Goal: Task Accomplishment & Management: Complete application form

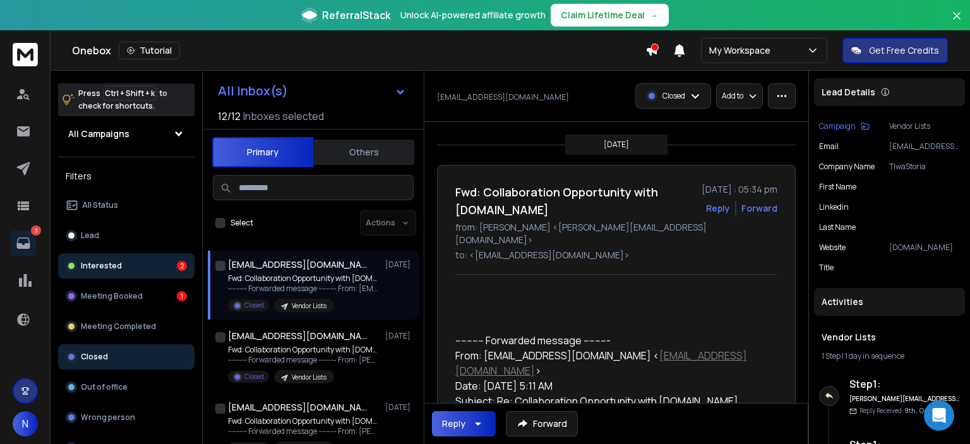
click at [114, 262] on p "Interested" at bounding box center [101, 266] width 41 height 10
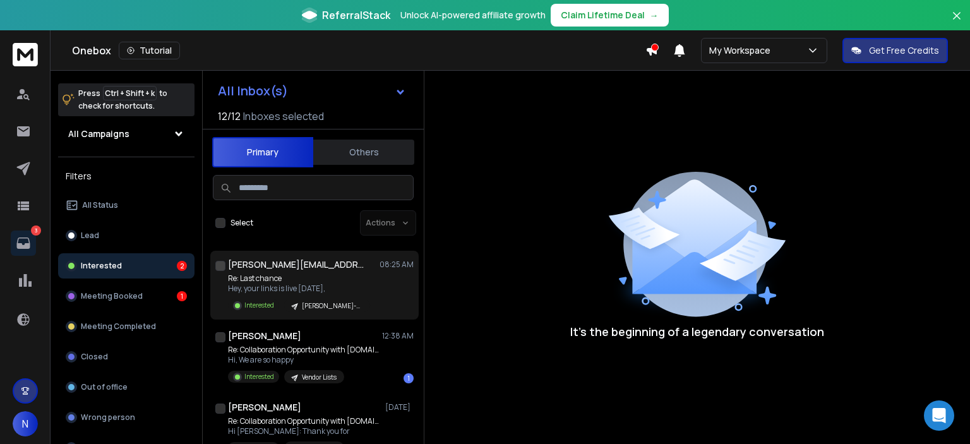
click at [298, 267] on h1 "[PERSON_NAME][EMAIL_ADDRESS][DOMAIN_NAME]" at bounding box center [297, 264] width 139 height 13
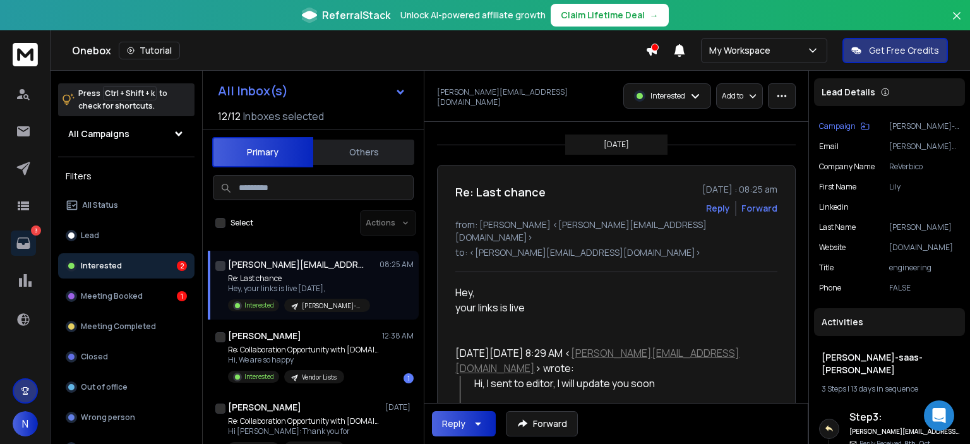
click at [777, 207] on div "Forward" at bounding box center [759, 208] width 36 height 13
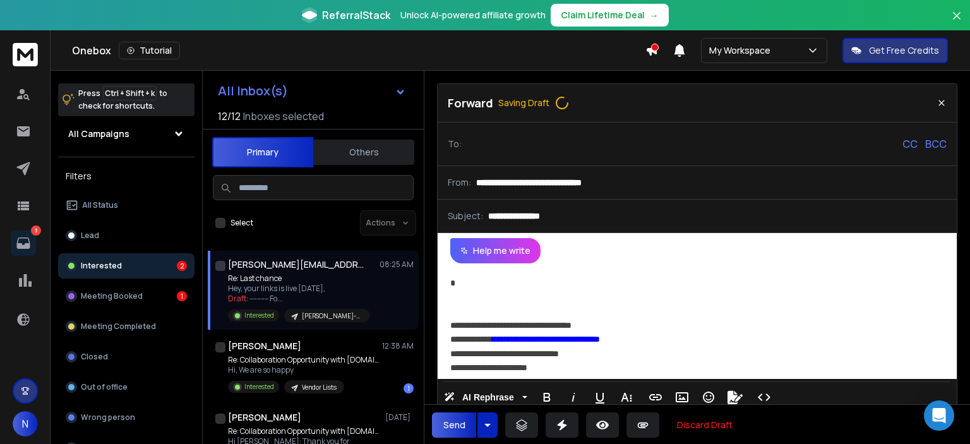
click at [480, 147] on input at bounding box center [511, 144] width 88 height 23
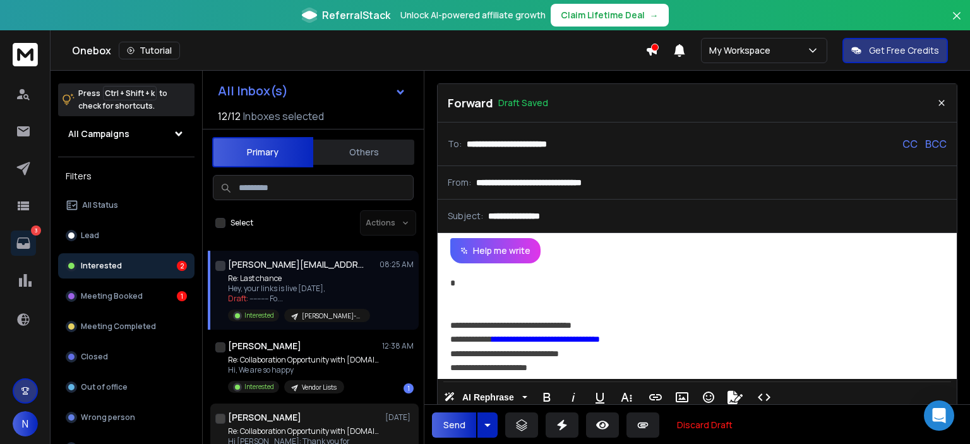
type input "**********"
click at [450, 426] on button "Send" at bounding box center [454, 424] width 44 height 25
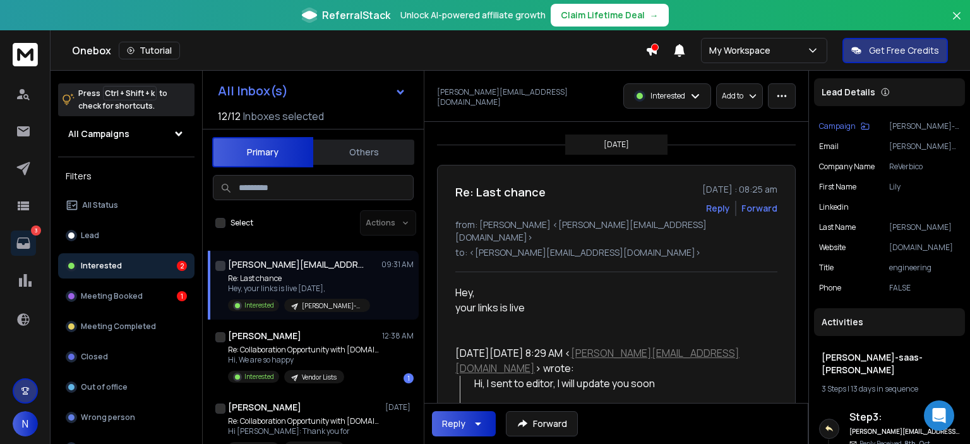
scroll to position [63, 0]
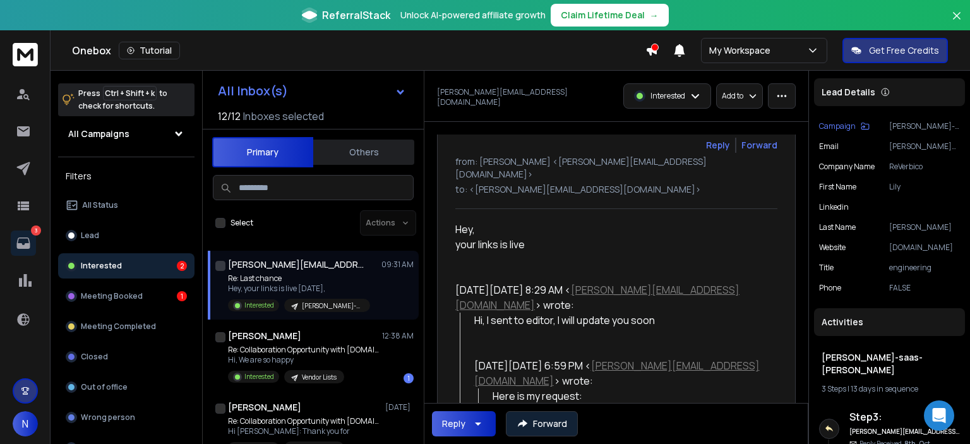
click at [553, 423] on button "Forward" at bounding box center [542, 423] width 72 height 25
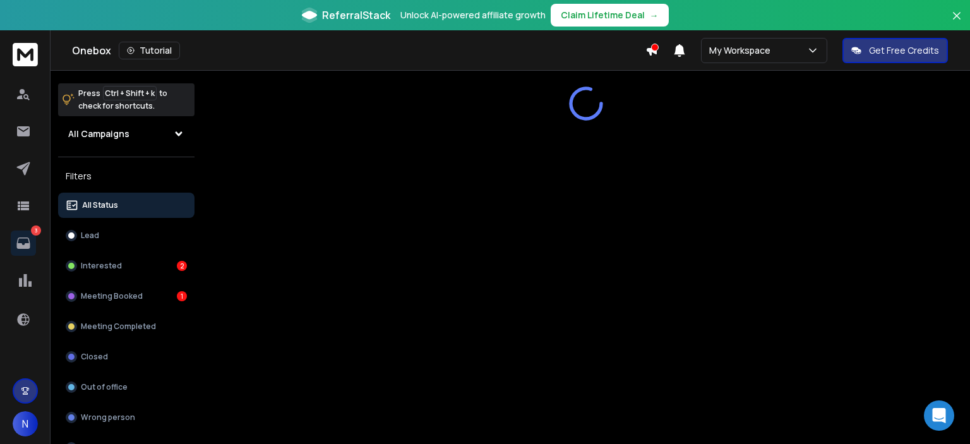
click at [960, 15] on icon "Close banner" at bounding box center [956, 15] width 11 height 11
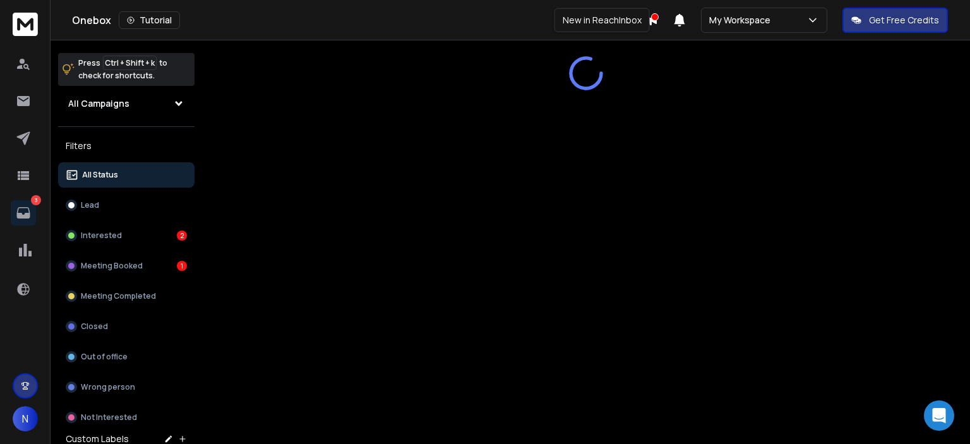
click at [659, 18] on div at bounding box center [655, 17] width 8 height 8
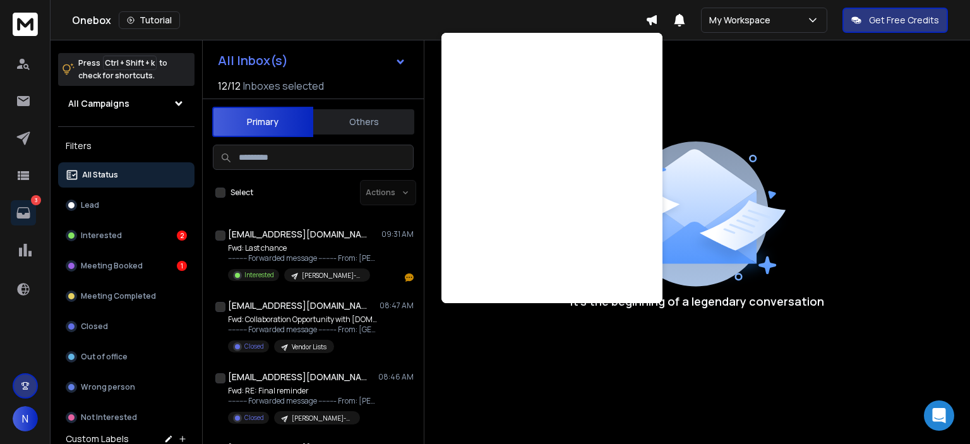
click at [601, 371] on div "It’s the beginning of a legendary conversation" at bounding box center [697, 229] width 546 height 378
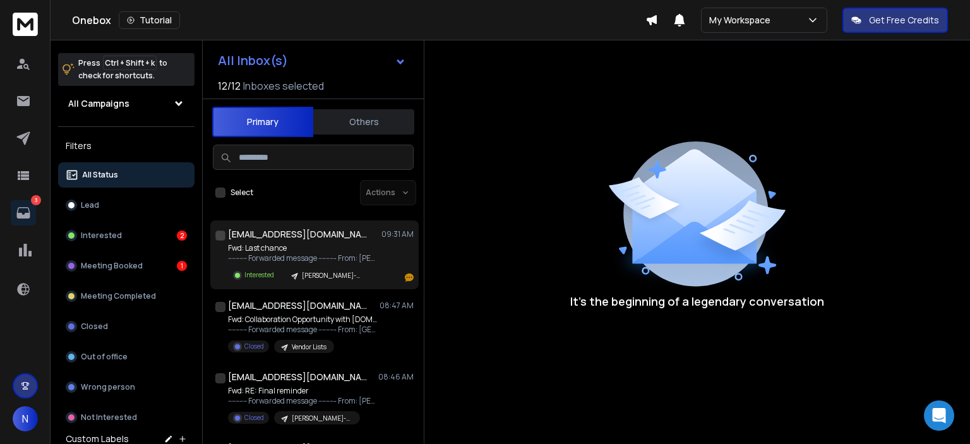
click at [306, 237] on h1 "[EMAIL_ADDRESS][DOMAIN_NAME]" at bounding box center [297, 234] width 139 height 13
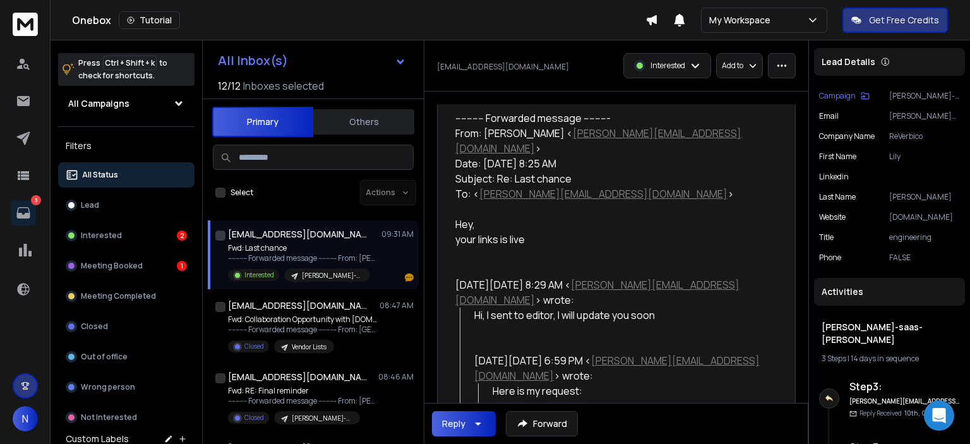
scroll to position [253, 0]
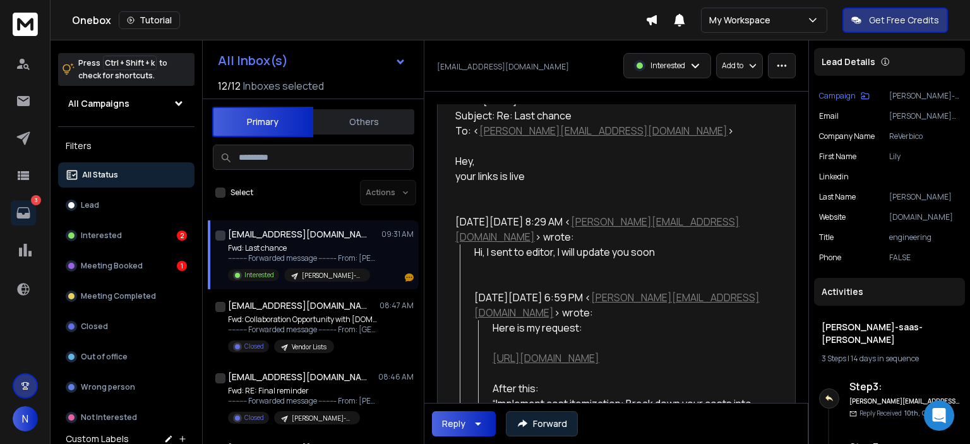
click at [548, 426] on button "Forward" at bounding box center [542, 423] width 72 height 25
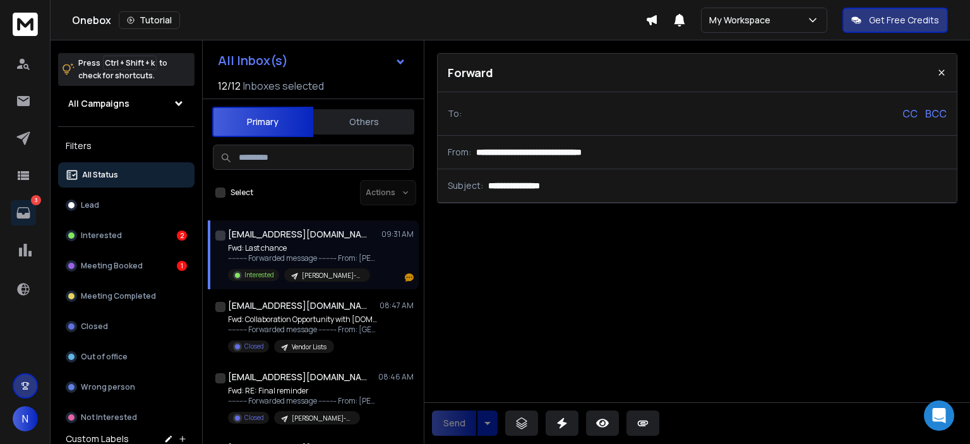
scroll to position [0, 0]
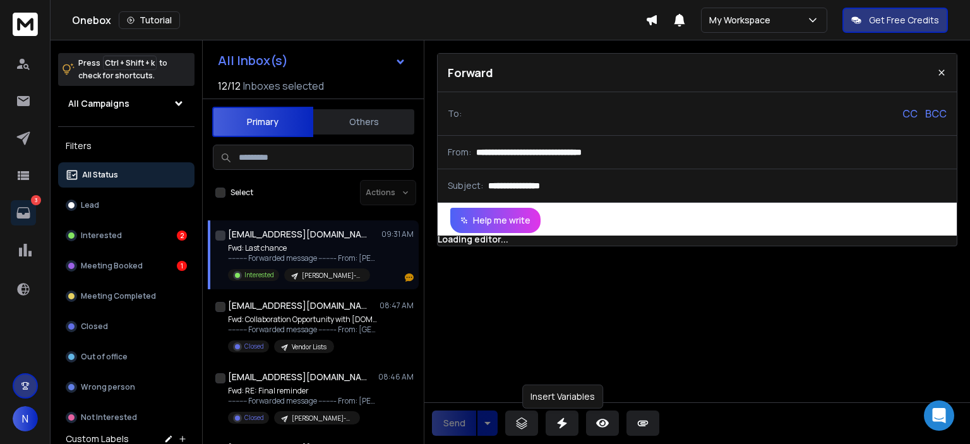
click at [515, 111] on input at bounding box center [511, 113] width 88 height 23
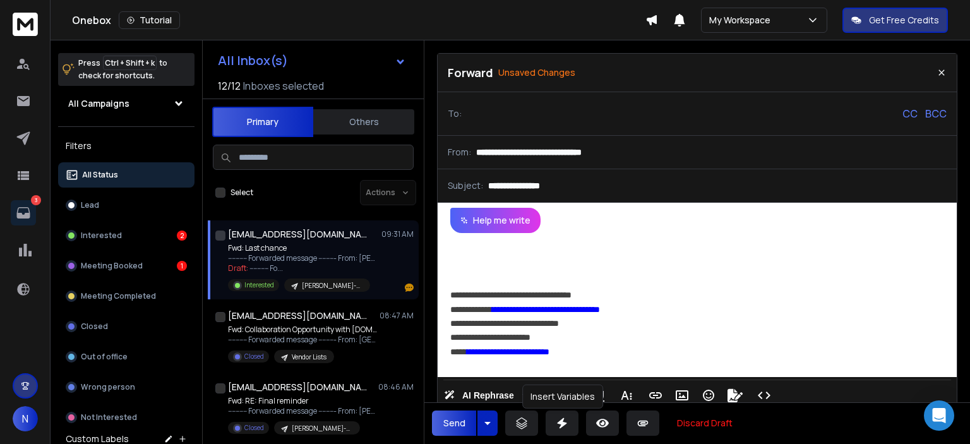
click at [495, 123] on input at bounding box center [511, 113] width 88 height 23
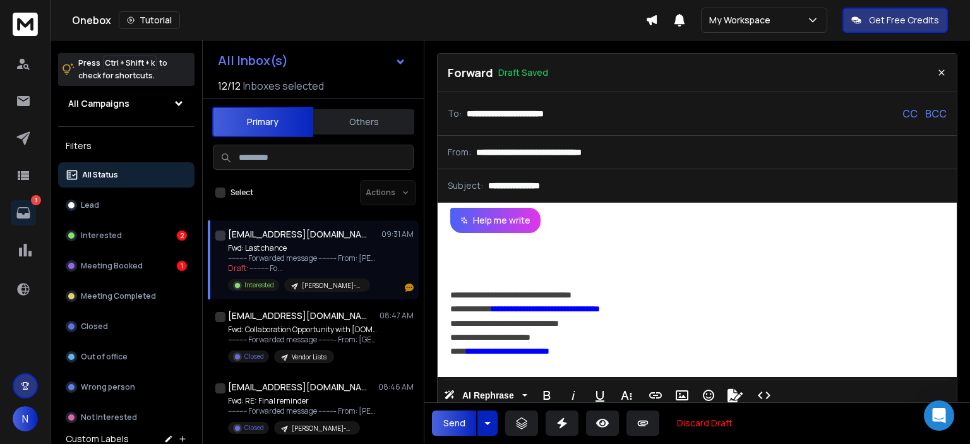
scroll to position [0, 6]
type input "**********"
click at [462, 424] on button "Send" at bounding box center [454, 423] width 44 height 25
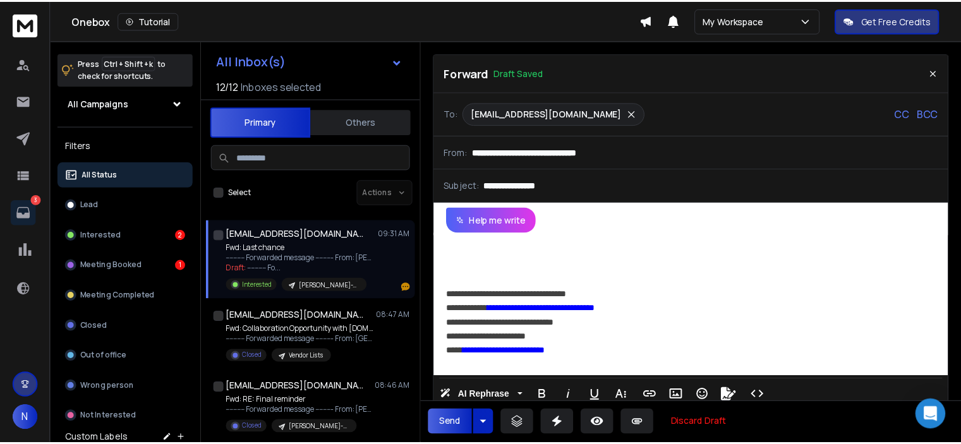
scroll to position [0, 0]
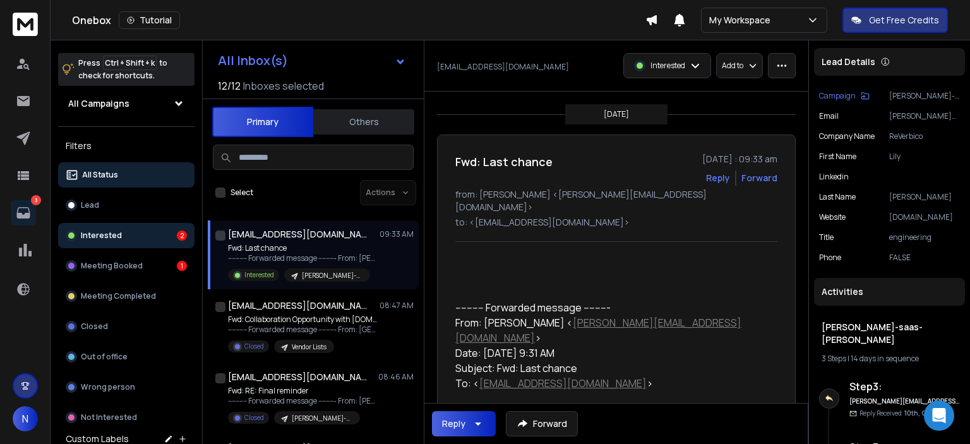
click at [106, 234] on p "Interested" at bounding box center [101, 236] width 41 height 10
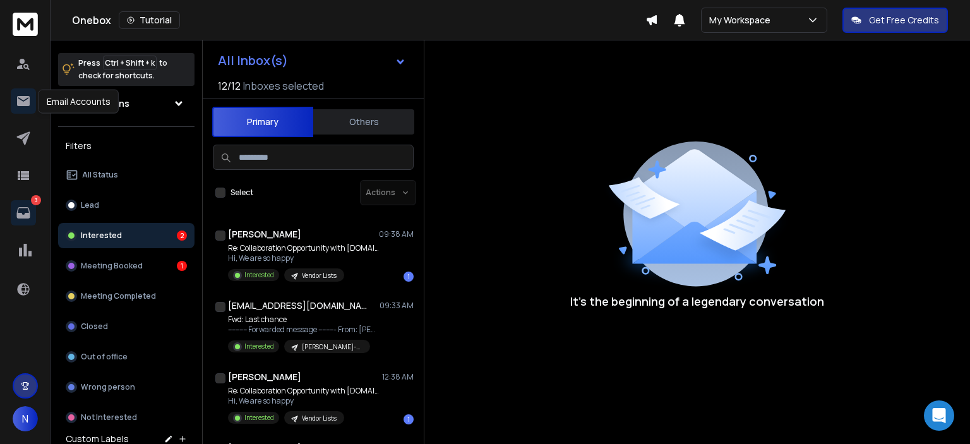
click at [16, 102] on icon at bounding box center [23, 100] width 15 height 15
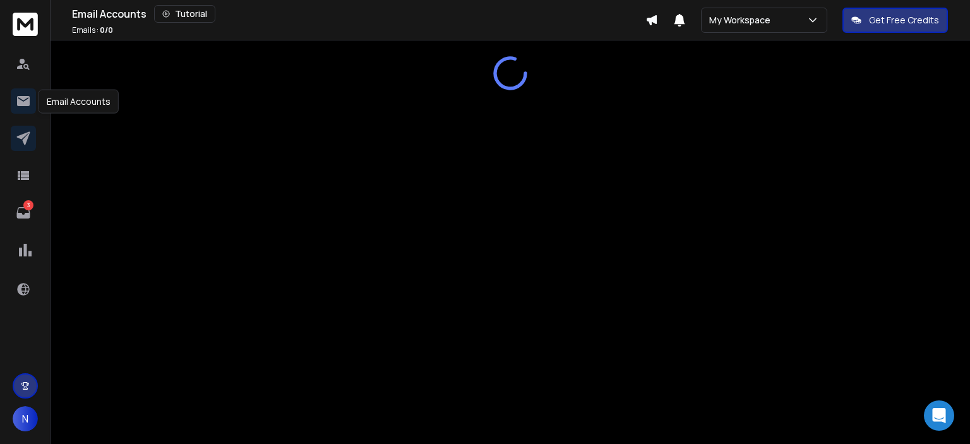
click at [25, 114] on link at bounding box center [23, 100] width 25 height 25
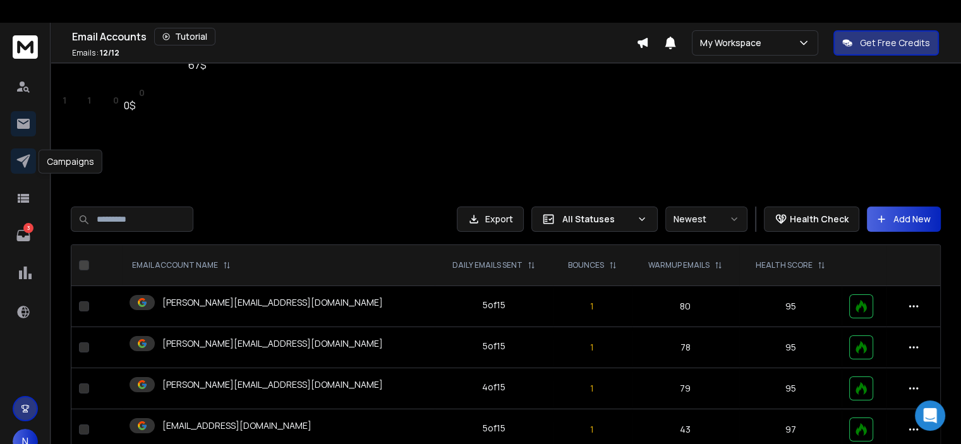
click at [23, 160] on icon at bounding box center [22, 161] width 13 height 13
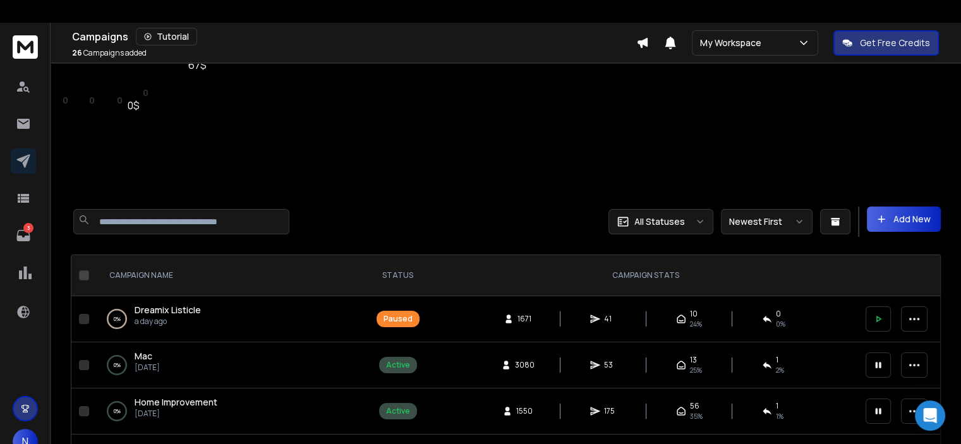
click at [921, 207] on button "Add New" at bounding box center [904, 219] width 74 height 25
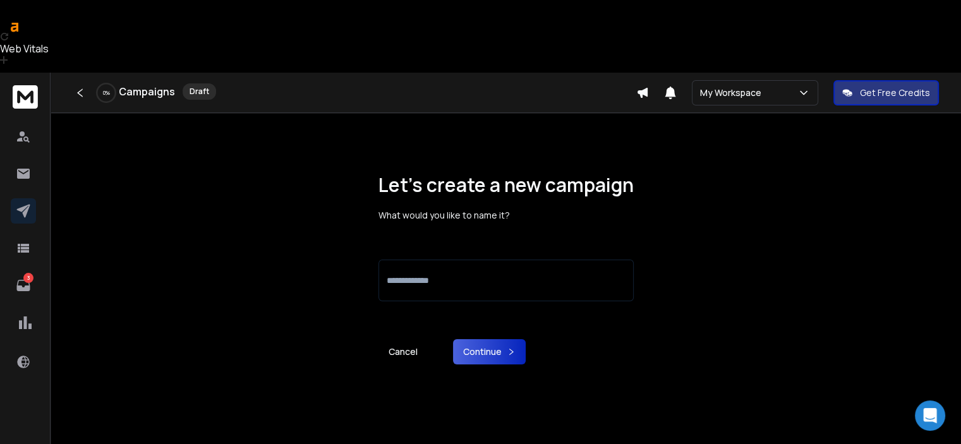
click at [435, 260] on input at bounding box center [505, 281] width 255 height 42
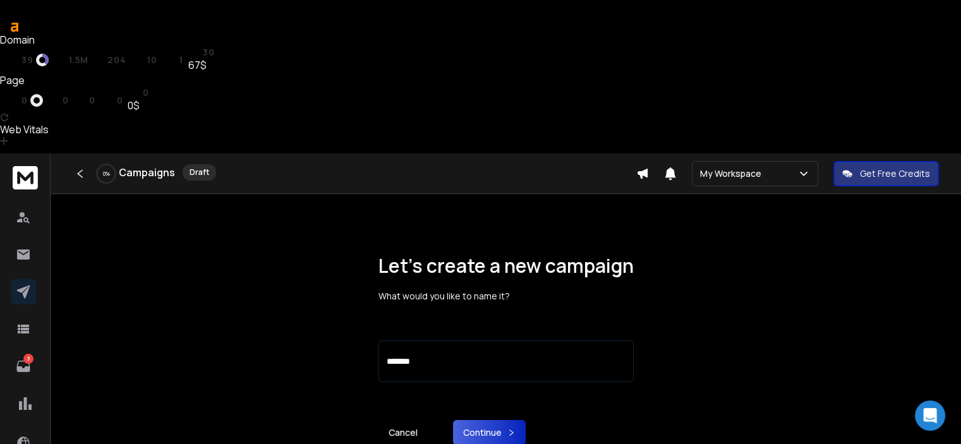
type input "*******"
click at [727, 237] on div "Let’s create a new campaign What would you like to name it? ******* Cancel Cont…" at bounding box center [480, 299] width 961 height 292
click at [487, 420] on button "Continue" at bounding box center [489, 432] width 73 height 25
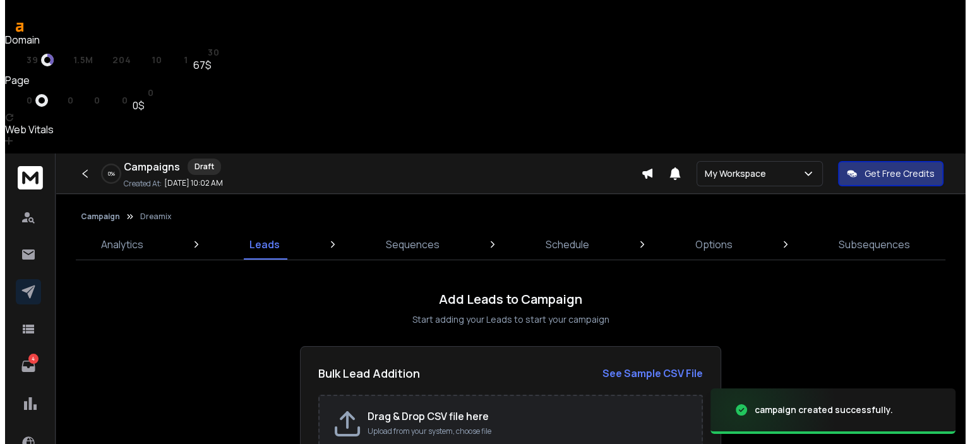
scroll to position [121, 0]
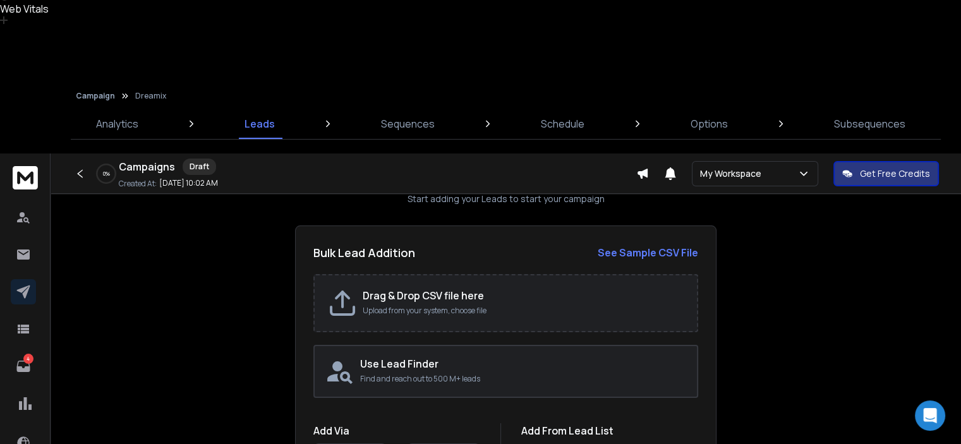
click at [441, 288] on h2 "Drag & Drop CSV file here" at bounding box center [523, 295] width 321 height 15
type input "**********"
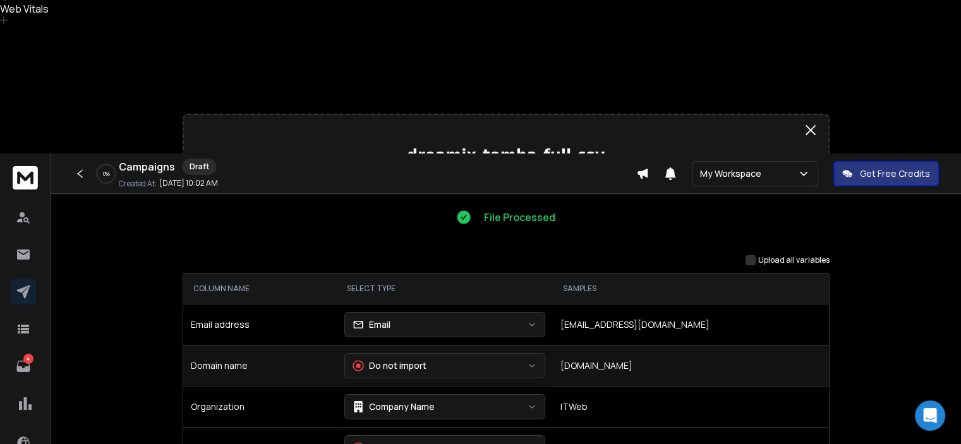
click at [458, 234] on body "Domain dr 39 ar 1.5M rp 204 rd 10 kw 1 st 30 67$ Page ur 0 rp 0 rd 0 kw 0 st 0 …" at bounding box center [480, 189] width 961 height 575
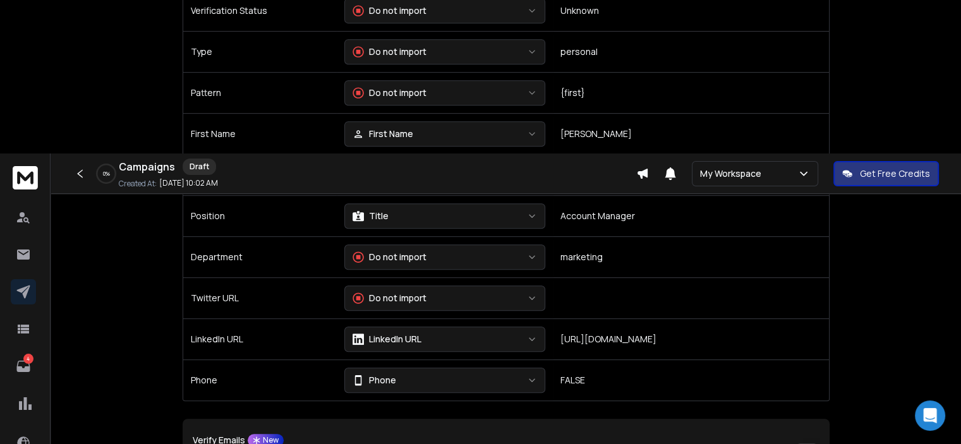
scroll to position [618, 0]
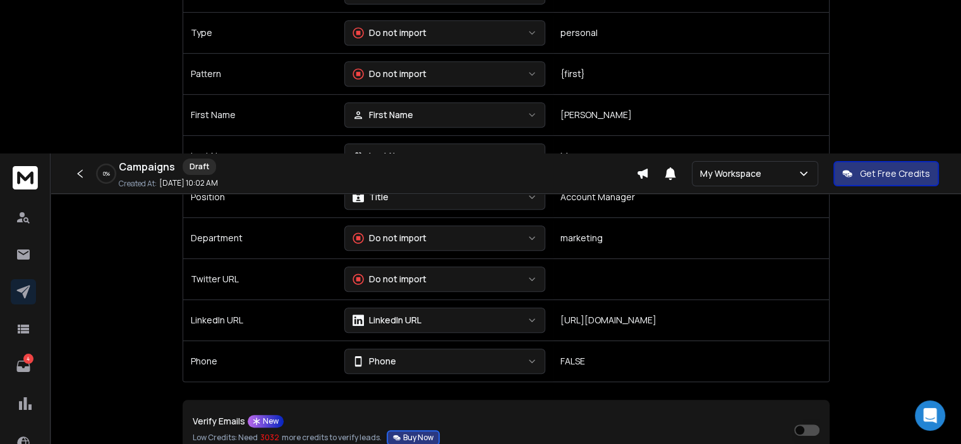
drag, startPoint x: 519, startPoint y: 416, endPoint x: 793, endPoint y: 365, distance: 278.8
click at [779, 373] on div "dreamix-tomba-full.csv File Processed Upload all variables COLUMN NAME SELECT T…" at bounding box center [506, 97] width 647 height 961
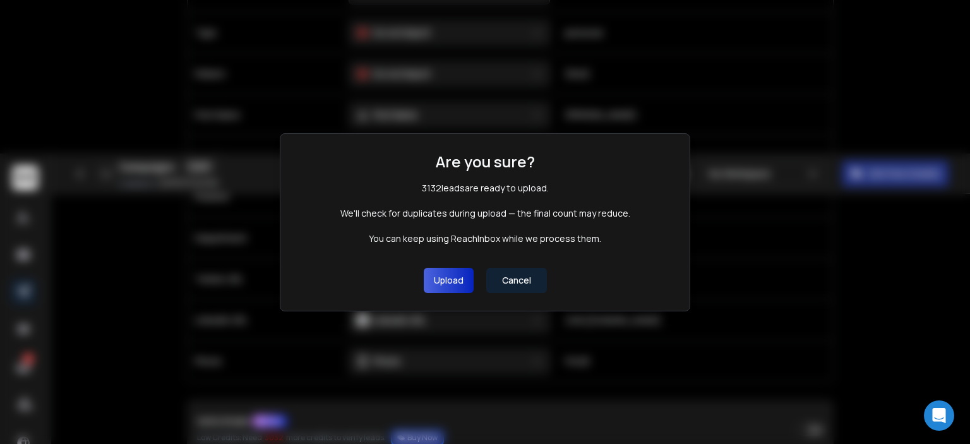
click at [453, 279] on button "Upload" at bounding box center [449, 280] width 50 height 25
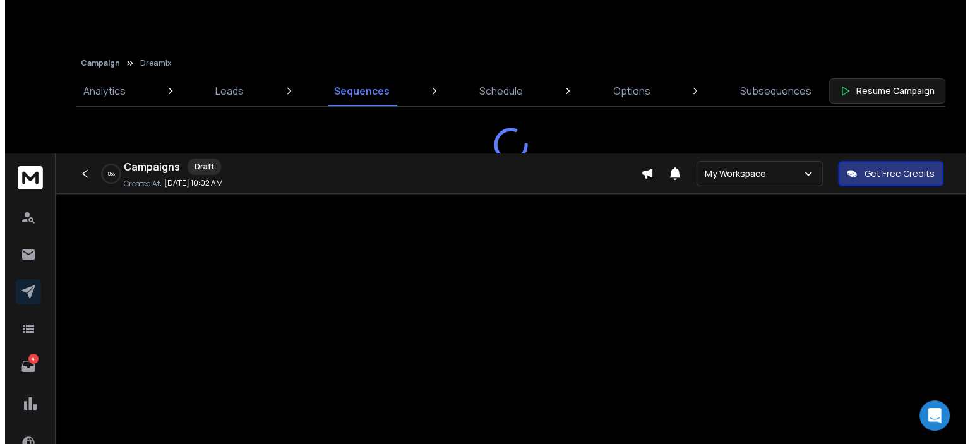
scroll to position [23, 0]
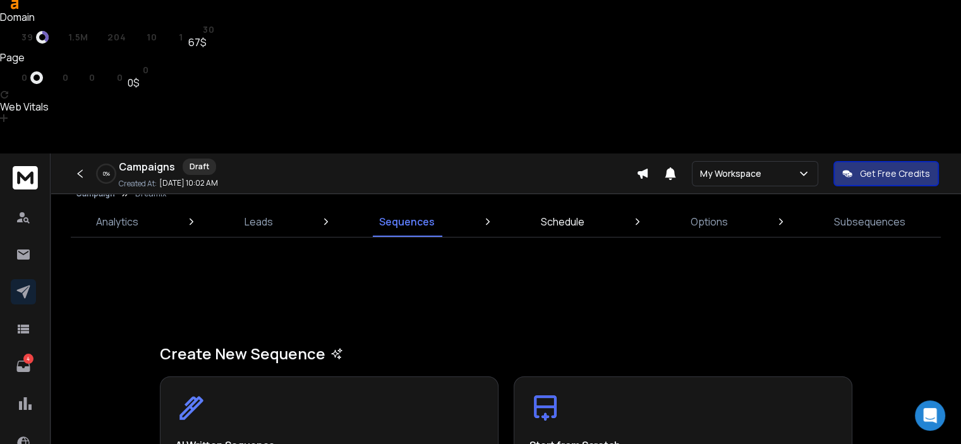
click at [568, 214] on p "Schedule" at bounding box center [563, 221] width 44 height 15
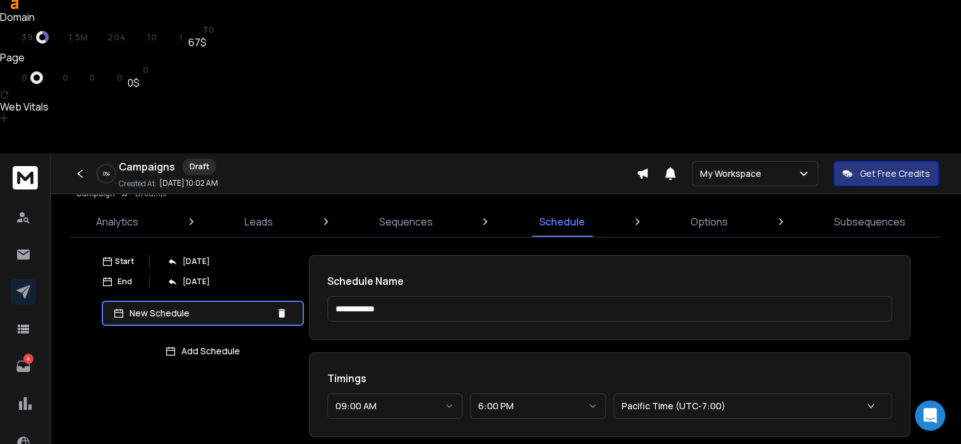
click at [405, 279] on body "**********" at bounding box center [480, 287] width 961 height 575
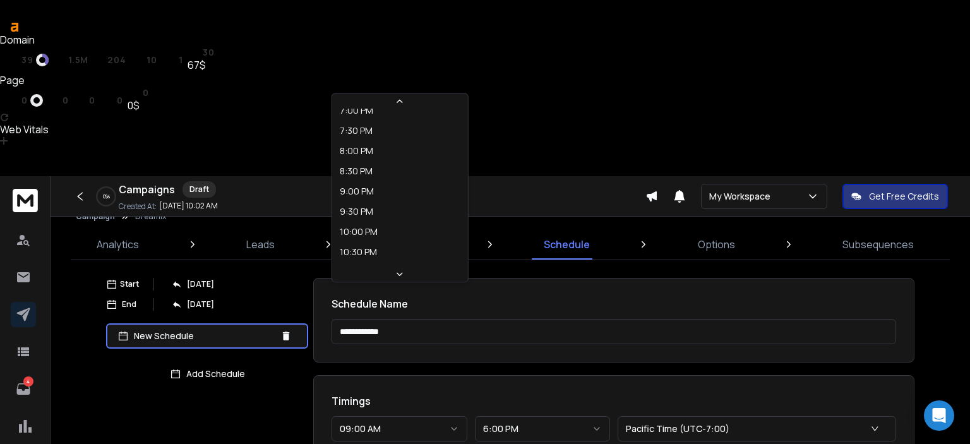
scroll to position [822, 0]
click at [721, 207] on div "**********" at bounding box center [510, 411] width 879 height 409
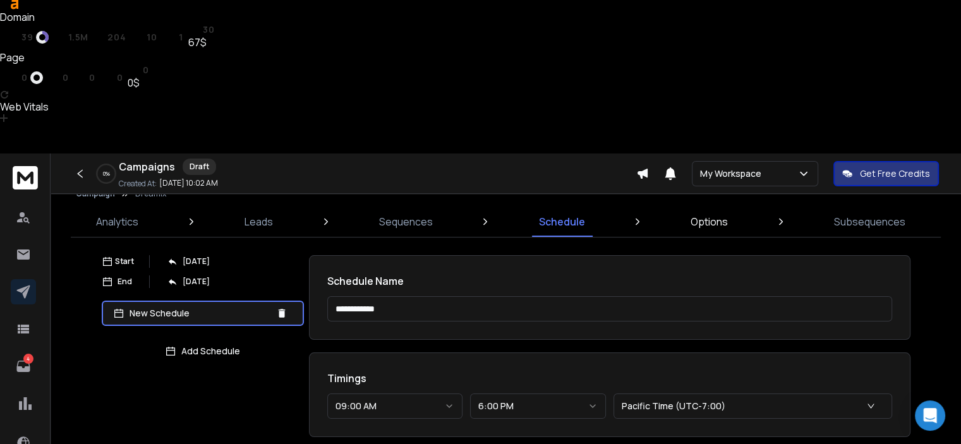
click at [718, 214] on p "Options" at bounding box center [708, 221] width 37 height 15
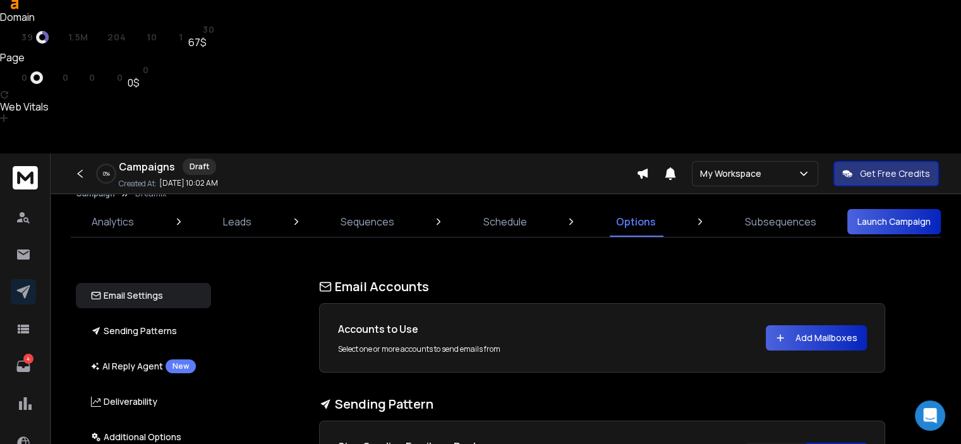
click at [814, 325] on button "Add Mailboxes" at bounding box center [815, 337] width 101 height 25
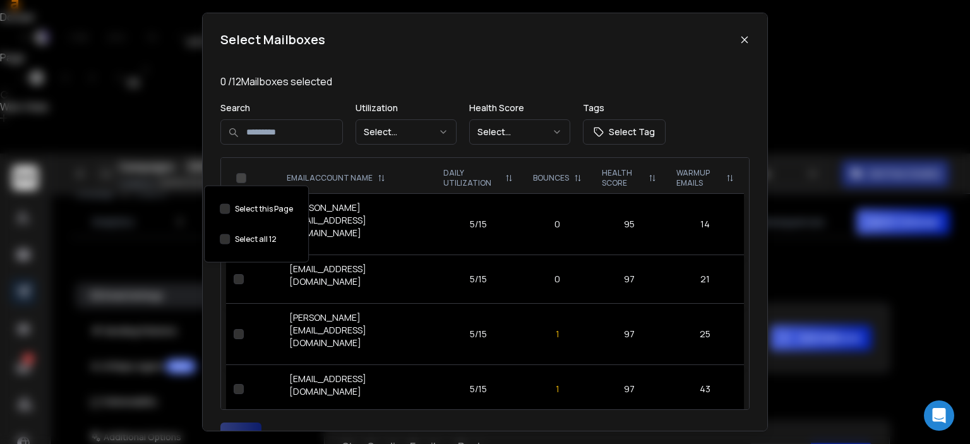
click at [241, 179] on button "Select this Page" at bounding box center [241, 178] width 10 height 10
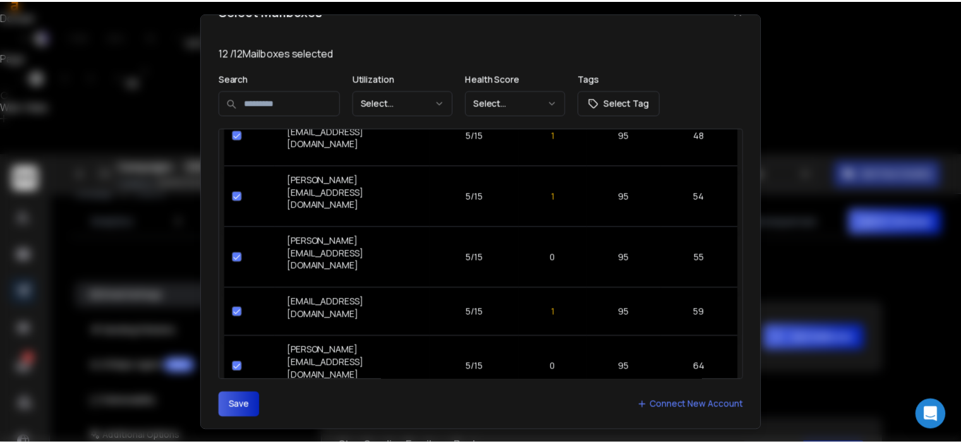
scroll to position [34, 0]
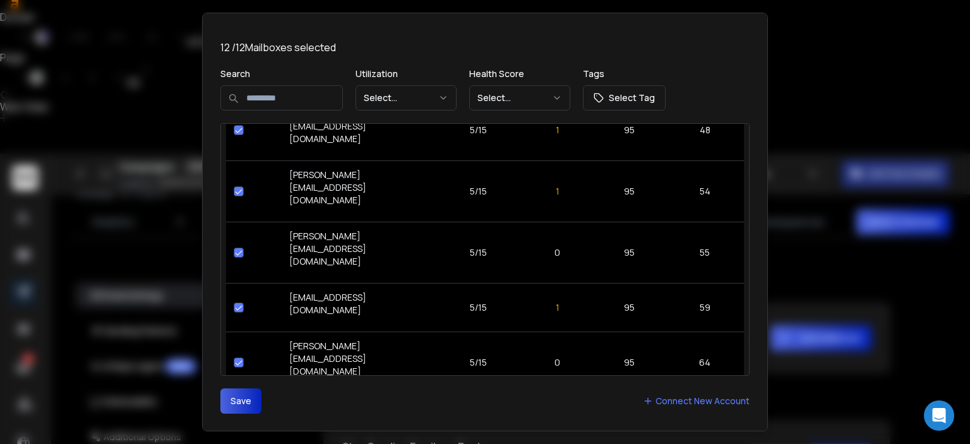
click at [237, 404] on button "Save" at bounding box center [240, 400] width 41 height 25
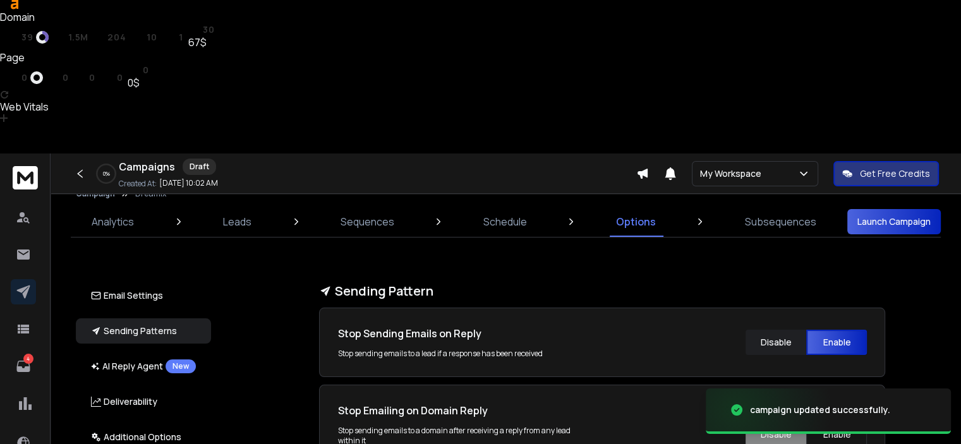
scroll to position [442, 0]
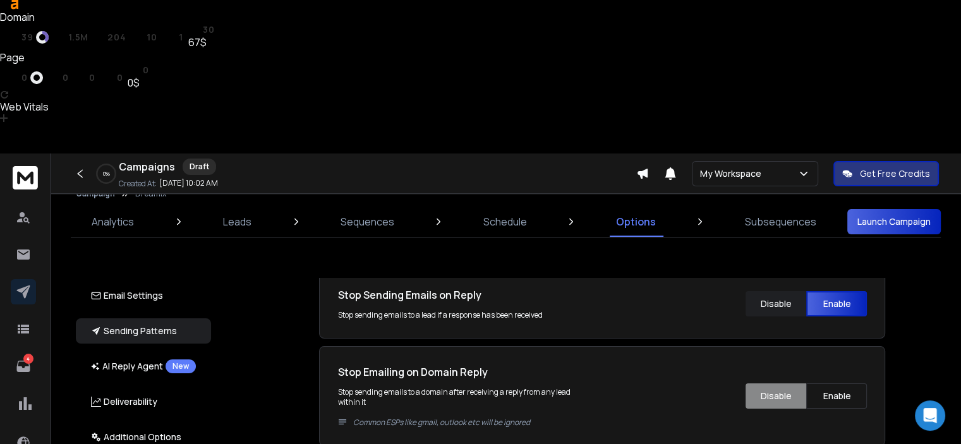
click at [832, 291] on button "Enable" at bounding box center [836, 303] width 61 height 25
click at [836, 383] on button "Enable" at bounding box center [836, 395] width 61 height 25
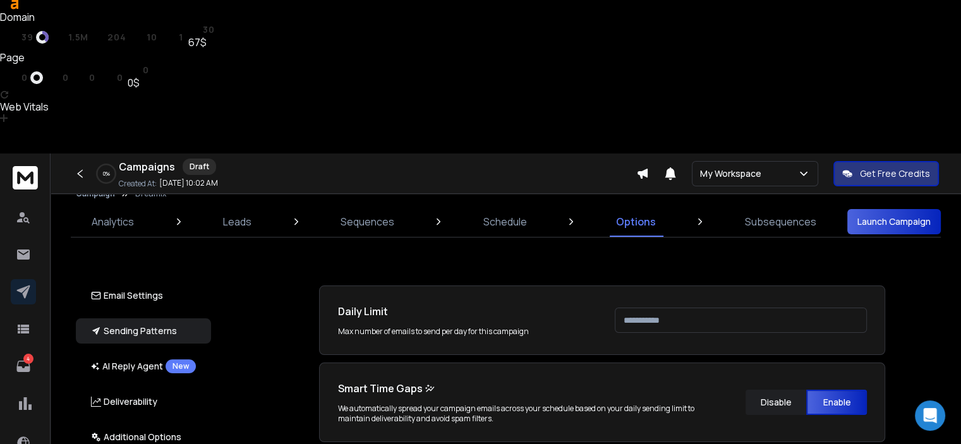
scroll to position [632, 0]
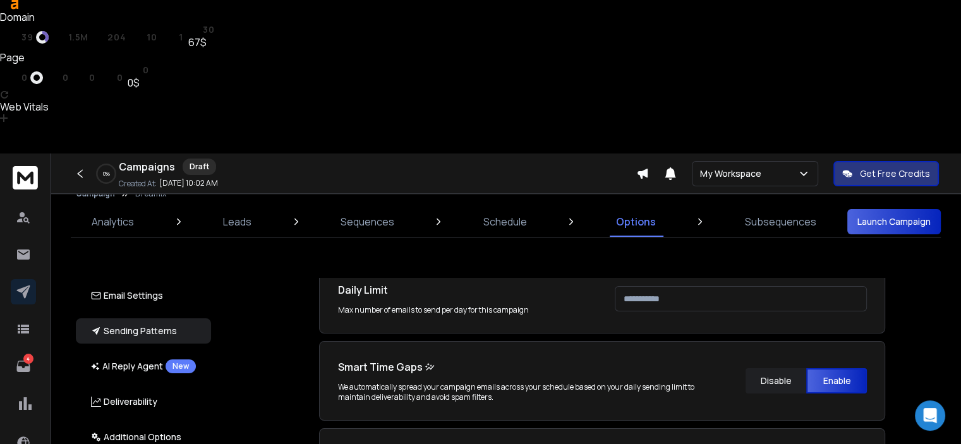
drag, startPoint x: 651, startPoint y: 328, endPoint x: 591, endPoint y: 339, distance: 61.1
type input "**"
drag, startPoint x: 609, startPoint y: 160, endPoint x: 576, endPoint y: 160, distance: 33.5
click at [576, 282] on div "Daily Limit Max number of emails to send per day for this campaign ***" at bounding box center [601, 298] width 529 height 33
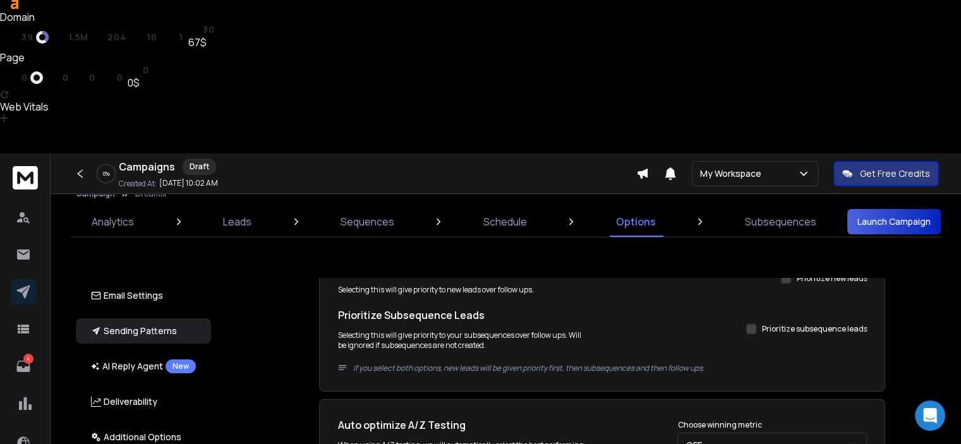
scroll to position [884, 0]
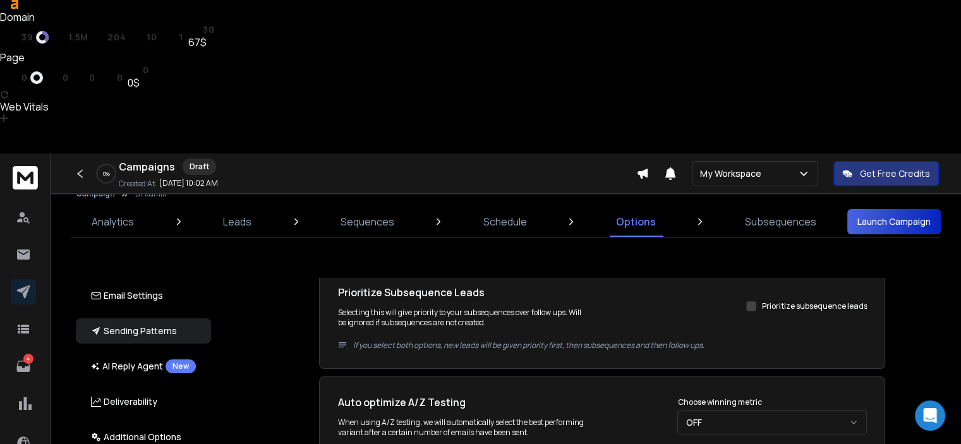
type input "**"
click at [710, 397] on div "**********" at bounding box center [771, 416] width 189 height 38
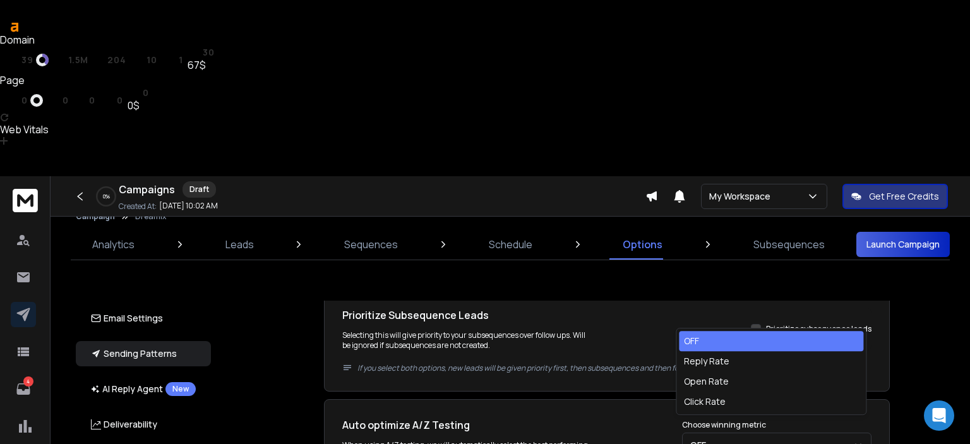
click at [898, 301] on div "Email Accounts Accounts to Use Select one or more accounts to send emails from …" at bounding box center [614, 442] width 766 height 282
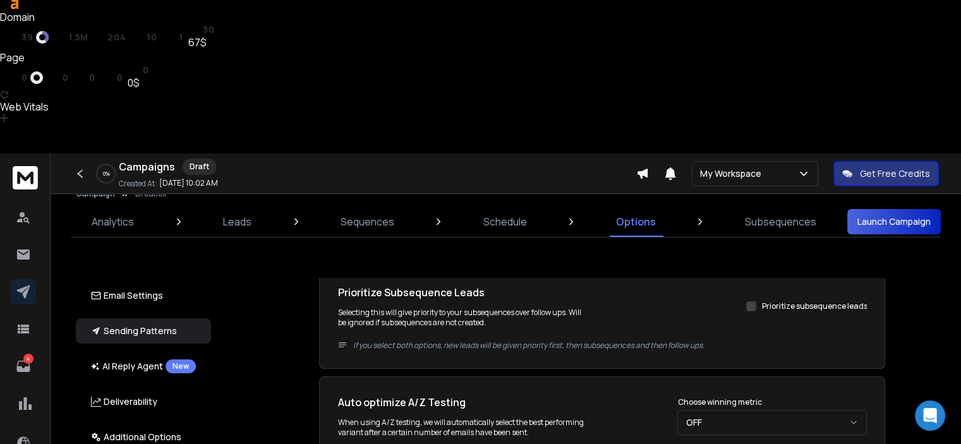
click at [780, 397] on div "**********" at bounding box center [771, 416] width 189 height 38
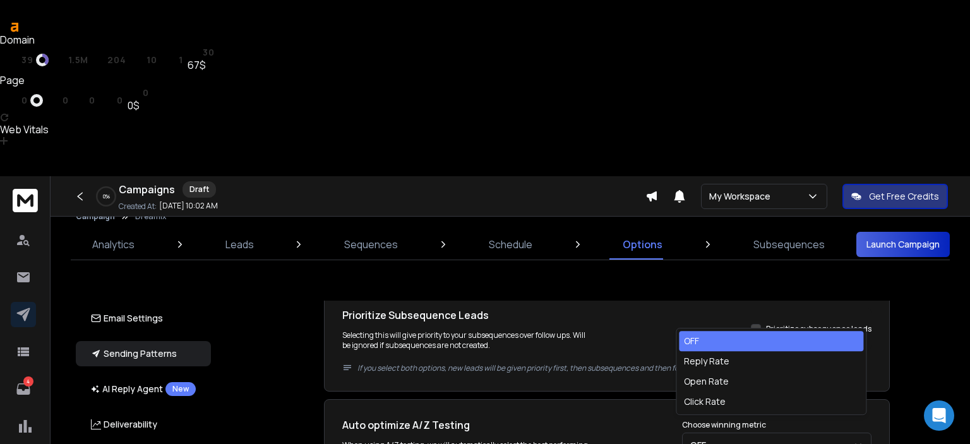
click at [896, 301] on div "Email Accounts Accounts to Use Select one or more accounts to send emails from …" at bounding box center [614, 442] width 766 height 282
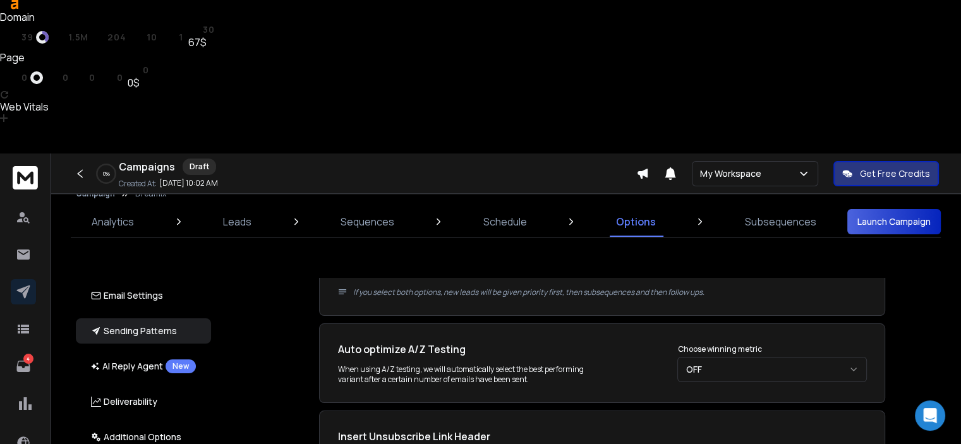
scroll to position [1011, 0]
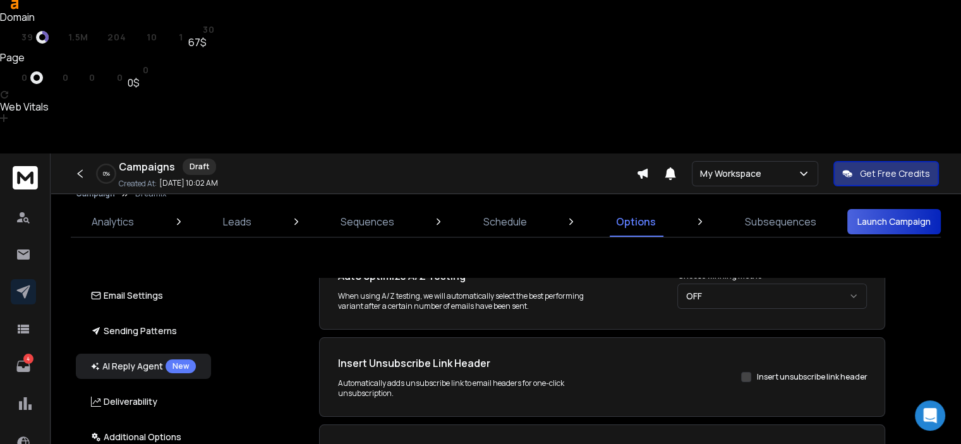
click at [744, 372] on button "Insert unsubscribe link header" at bounding box center [746, 377] width 10 height 10
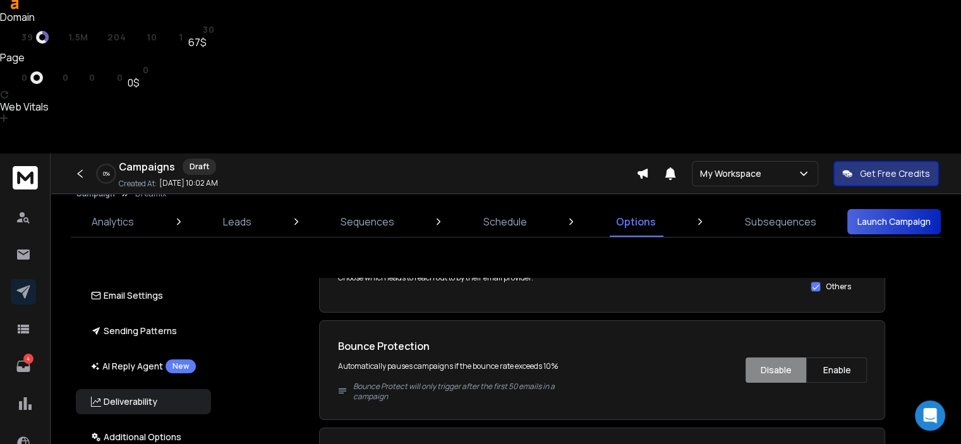
scroll to position [1958, 0]
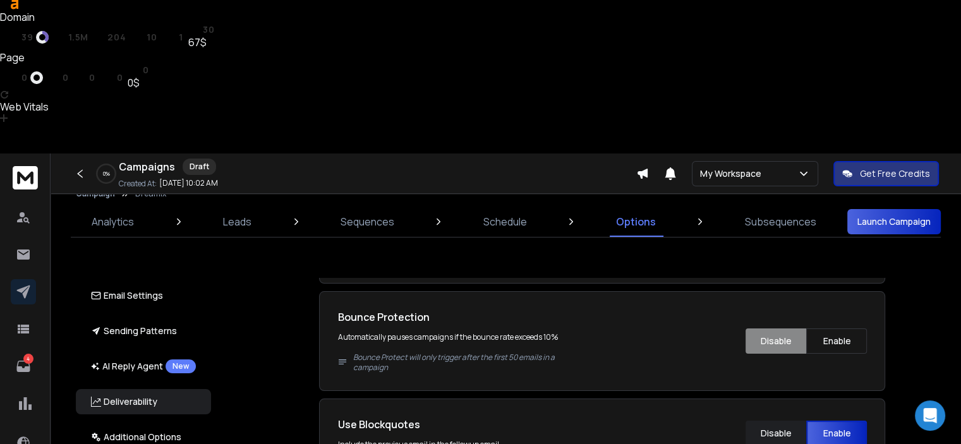
click at [376, 214] on p "Sequences" at bounding box center [367, 221] width 54 height 15
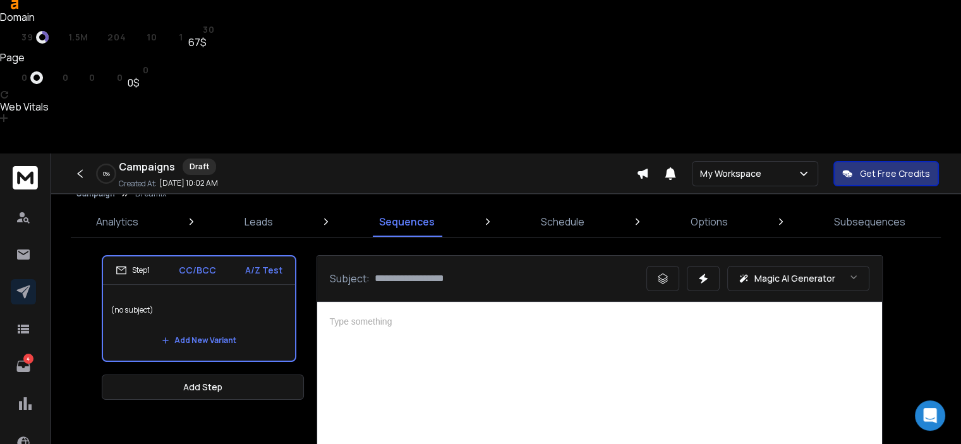
click at [434, 271] on input at bounding box center [504, 278] width 259 height 15
paste input "**********"
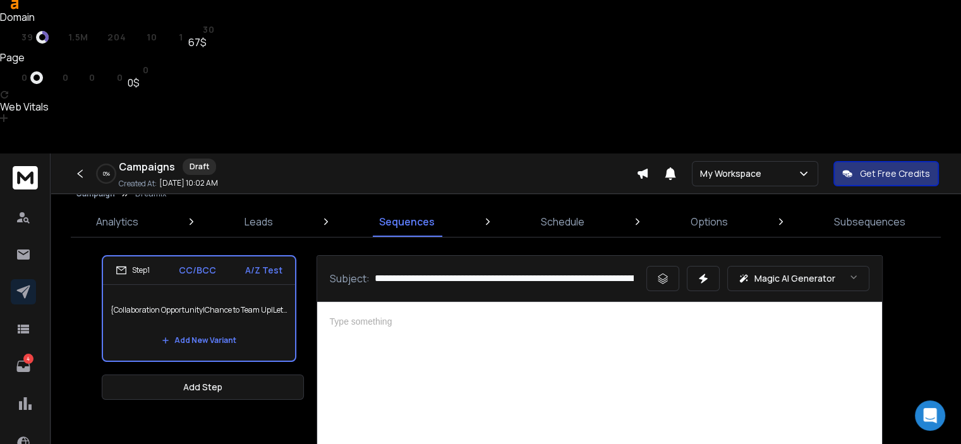
scroll to position [0, 219]
type input "**********"
click at [345, 315] on div at bounding box center [599, 322] width 539 height 14
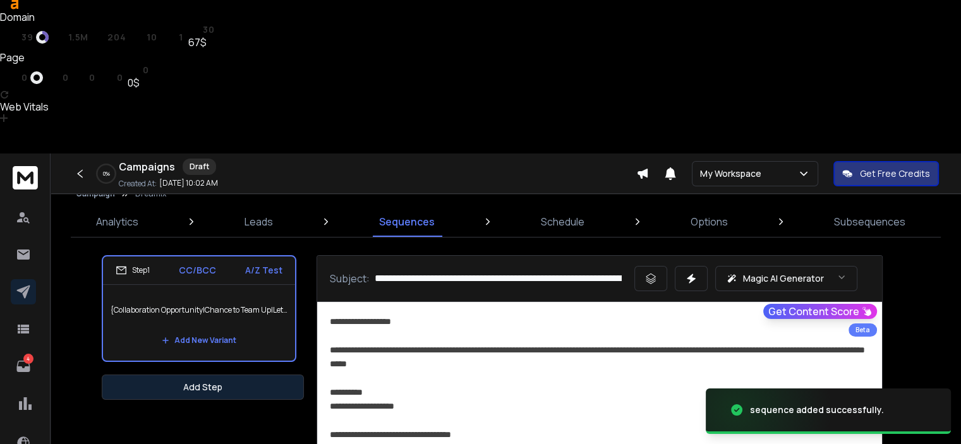
click at [201, 375] on button "Add Step" at bounding box center [203, 387] width 202 height 25
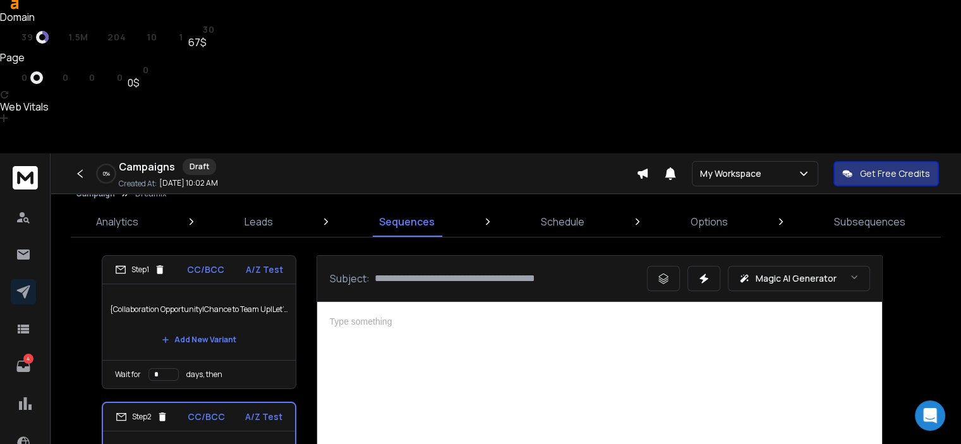
click at [213, 292] on p "{Collaboration Opportunity|Chance to Team Up|Let's Collaborate} for {Valuable|H…" at bounding box center [199, 309] width 178 height 35
type input "**********"
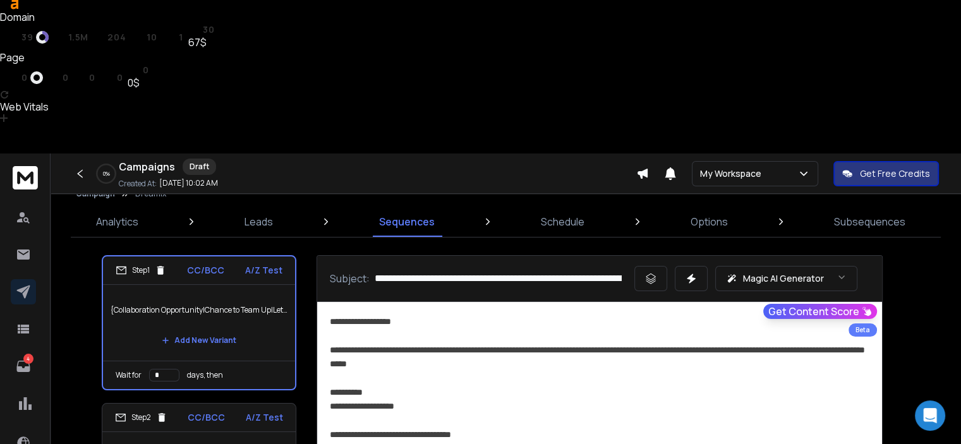
click at [376, 371] on div at bounding box center [599, 378] width 539 height 14
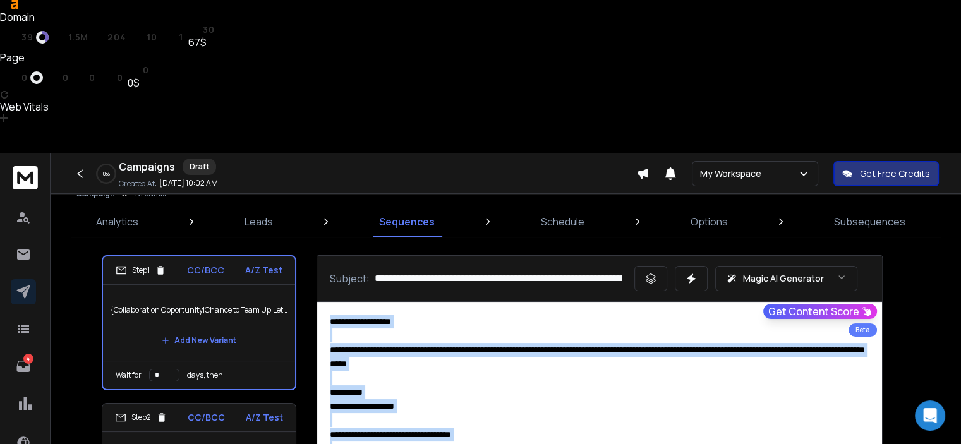
click at [538, 399] on div "**********" at bounding box center [599, 406] width 539 height 14
drag, startPoint x: 488, startPoint y: 311, endPoint x: 321, endPoint y: 191, distance: 205.9
click at [321, 302] on div "**********" at bounding box center [599, 426] width 565 height 249
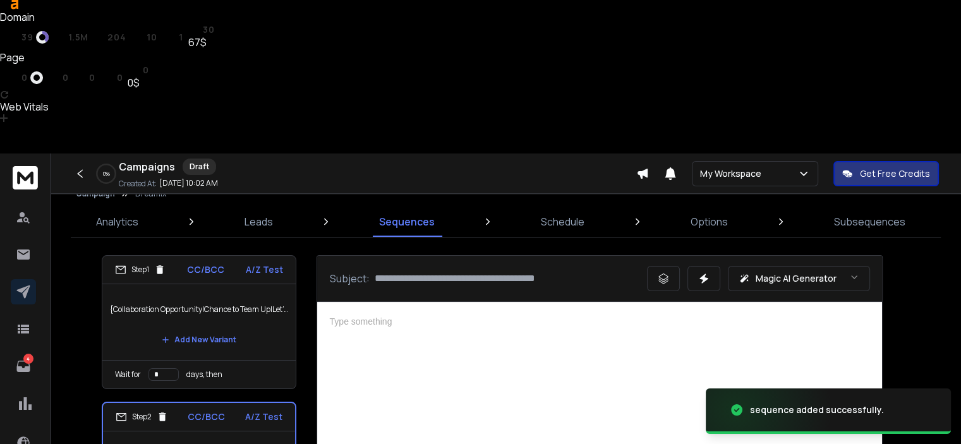
click at [440, 302] on div at bounding box center [599, 426] width 565 height 249
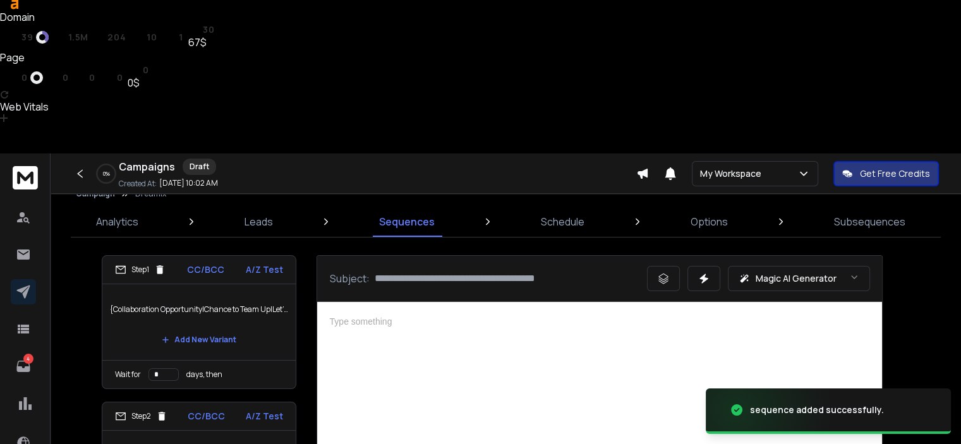
click at [422, 302] on div at bounding box center [599, 434] width 565 height 265
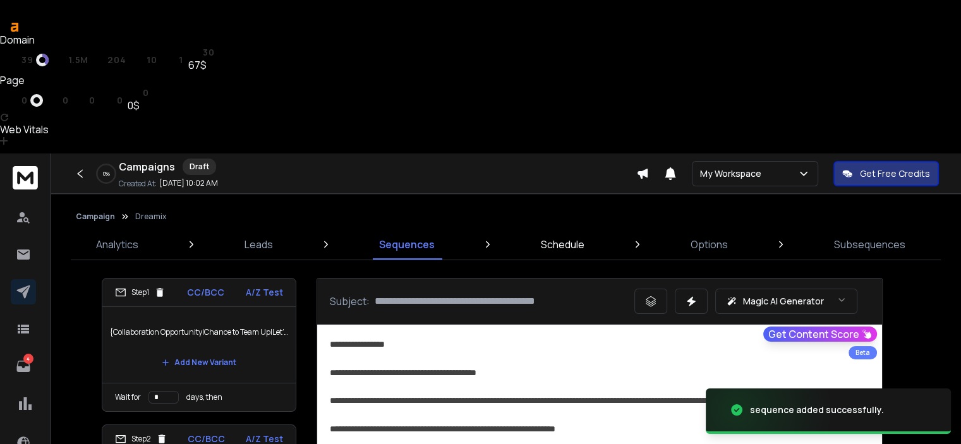
click at [566, 229] on link "Schedule" at bounding box center [562, 244] width 59 height 30
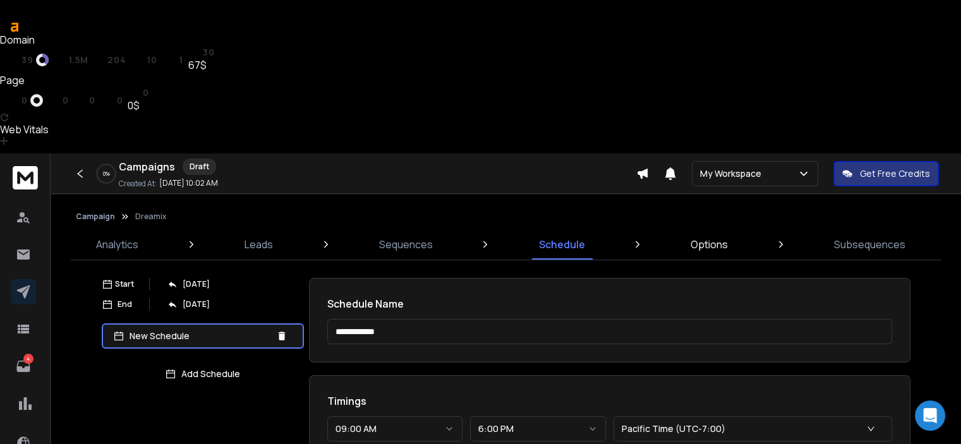
click at [725, 237] on p "Options" at bounding box center [708, 244] width 37 height 15
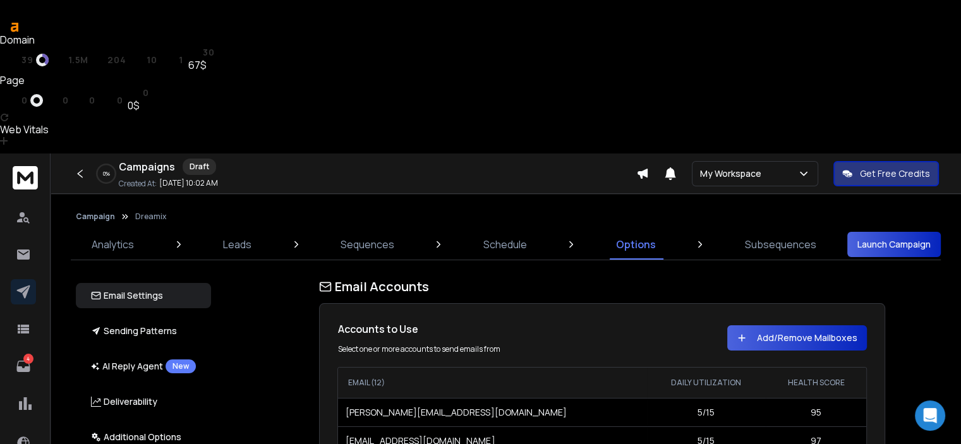
click at [886, 232] on button "Launch Campaign" at bounding box center [893, 244] width 93 height 25
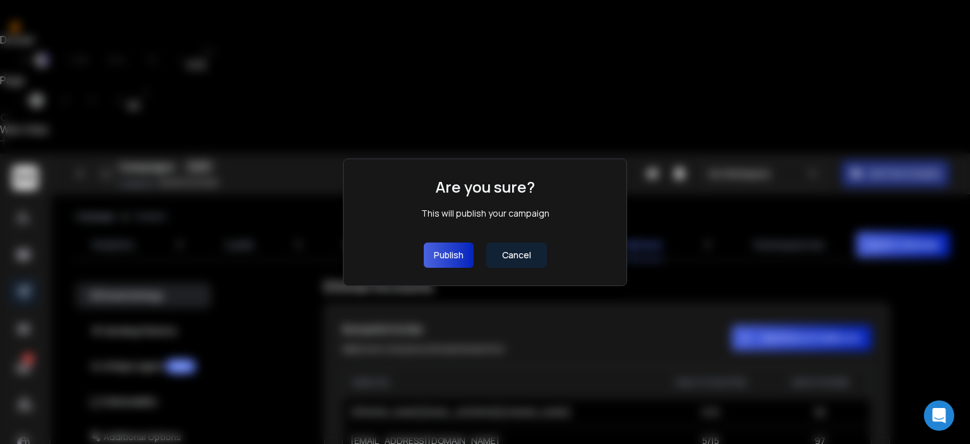
click at [445, 253] on button "Publish" at bounding box center [449, 255] width 50 height 25
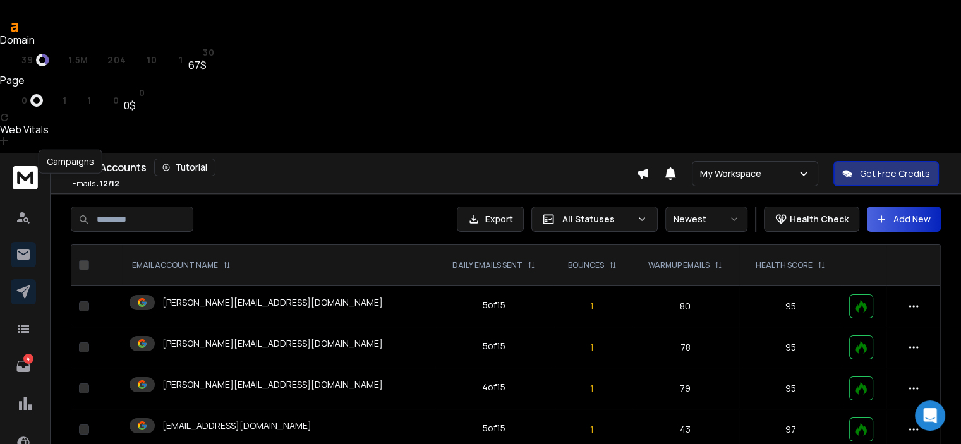
click at [21, 284] on icon at bounding box center [23, 291] width 15 height 15
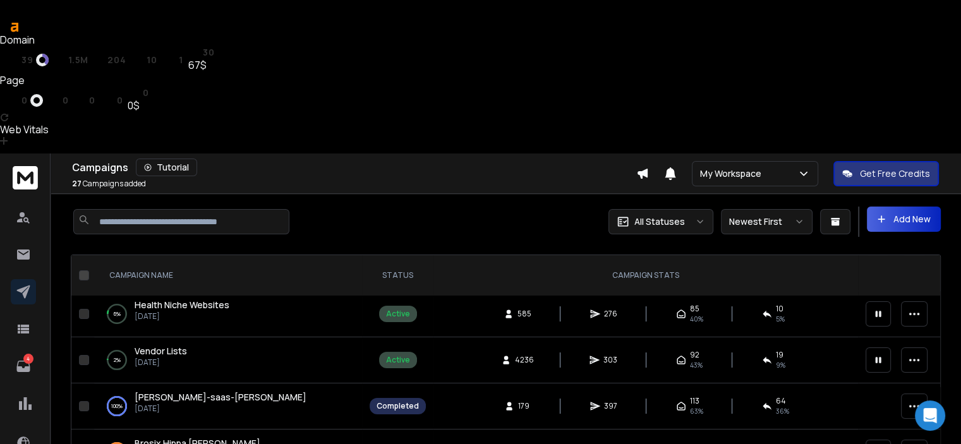
scroll to position [253, 0]
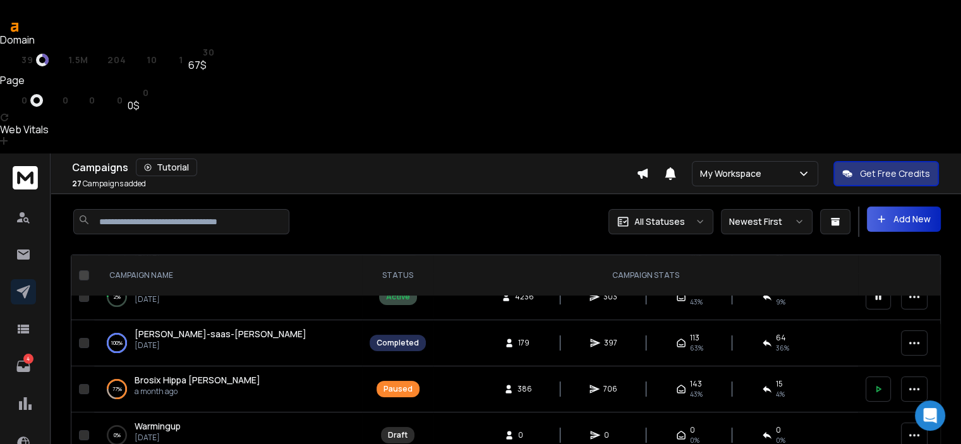
click at [180, 374] on span "Brosix Hippa [PERSON_NAME]" at bounding box center [198, 380] width 126 height 12
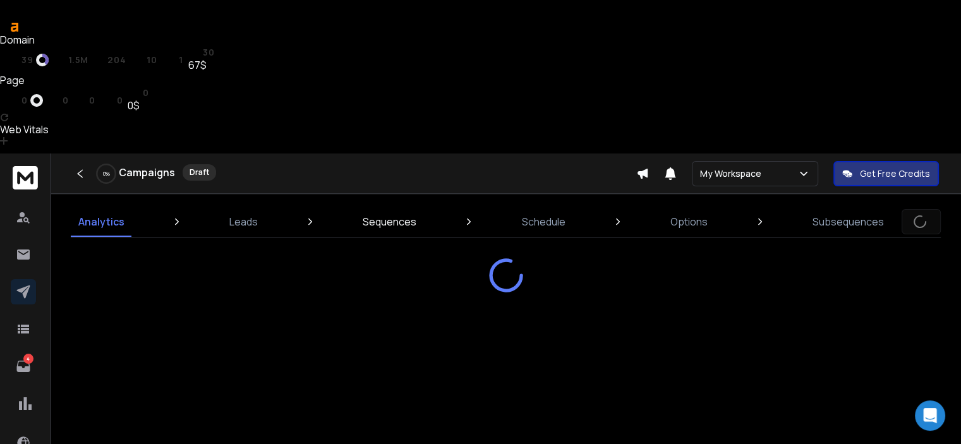
click at [366, 214] on p "Sequences" at bounding box center [390, 221] width 54 height 15
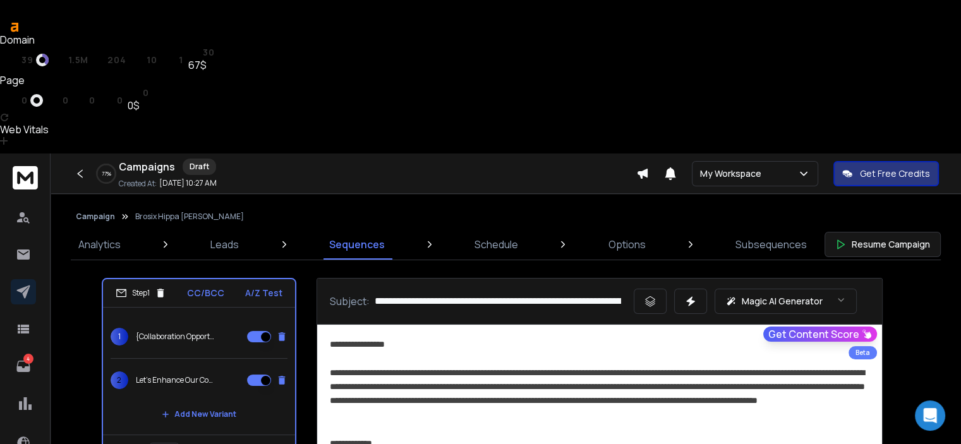
click at [494, 294] on input "**********" at bounding box center [498, 301] width 246 height 15
click at [346, 366] on div "**********" at bounding box center [599, 394] width 539 height 57
click at [171, 375] on p "Let's Enhance Our Content Together" at bounding box center [176, 380] width 81 height 10
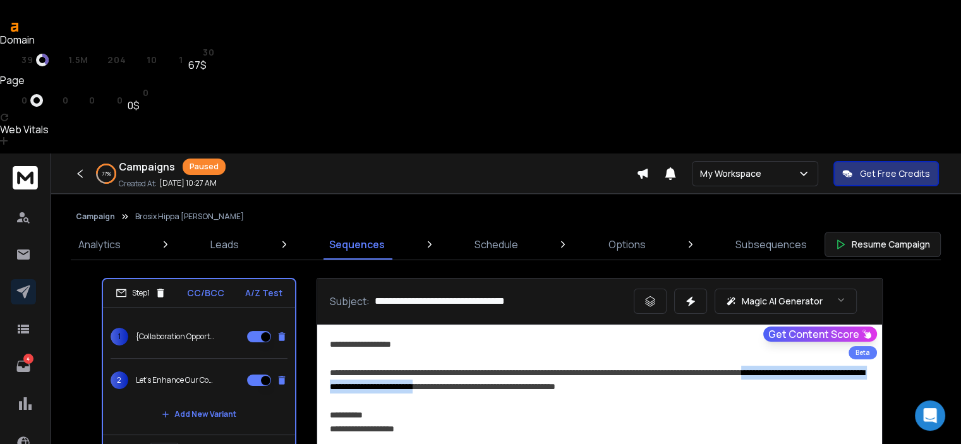
drag, startPoint x: 835, startPoint y: 239, endPoint x: 577, endPoint y: 257, distance: 258.3
click at [577, 366] on div "**********" at bounding box center [599, 380] width 539 height 28
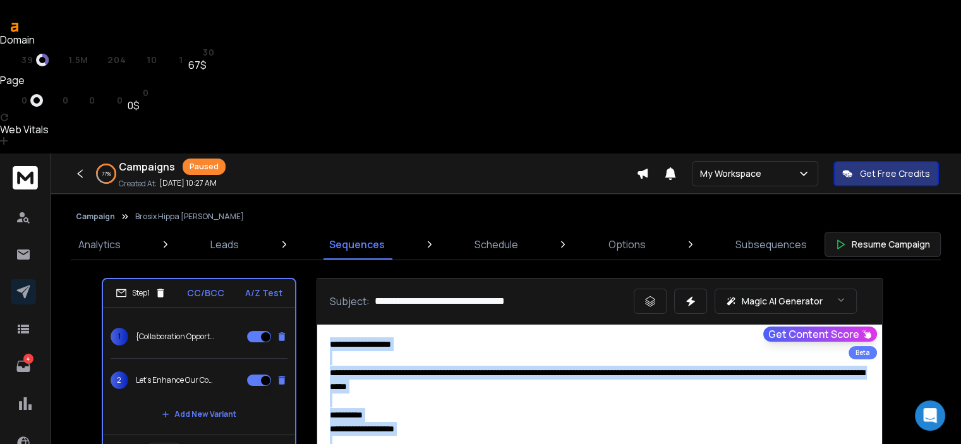
drag, startPoint x: 510, startPoint y: 329, endPoint x: 329, endPoint y: 214, distance: 214.1
copy div "**********"
type input "**********"
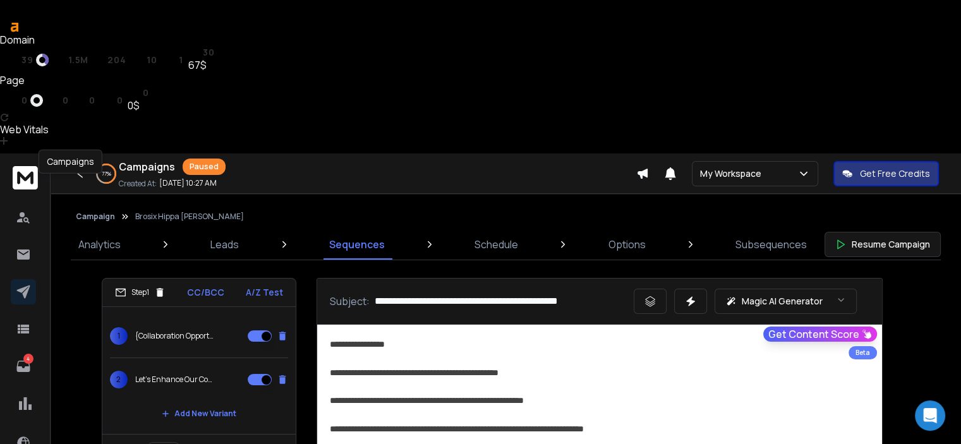
click at [28, 284] on icon at bounding box center [23, 291] width 15 height 15
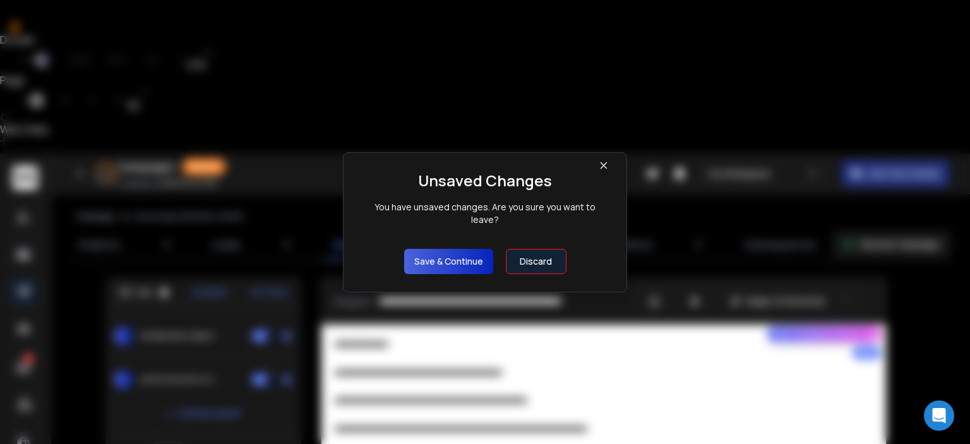
click at [540, 257] on button "Discard" at bounding box center [536, 261] width 61 height 25
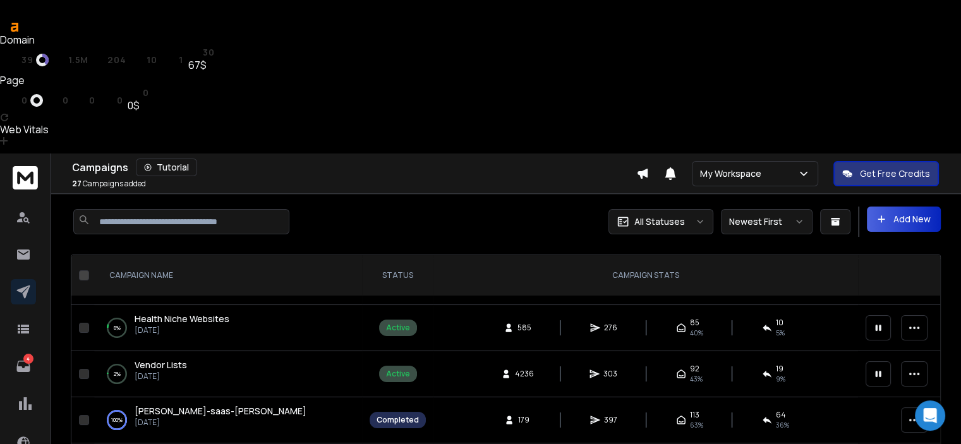
scroll to position [189, 0]
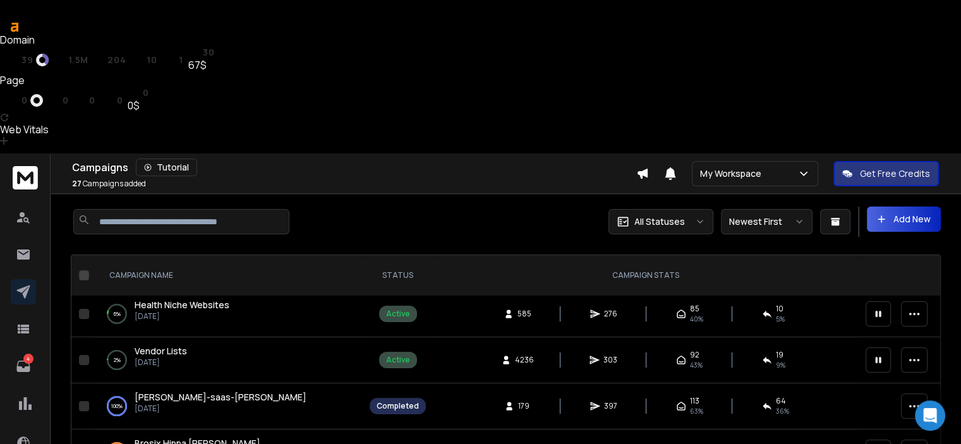
click at [189, 391] on span "[PERSON_NAME]-saas-[PERSON_NAME]" at bounding box center [221, 397] width 172 height 12
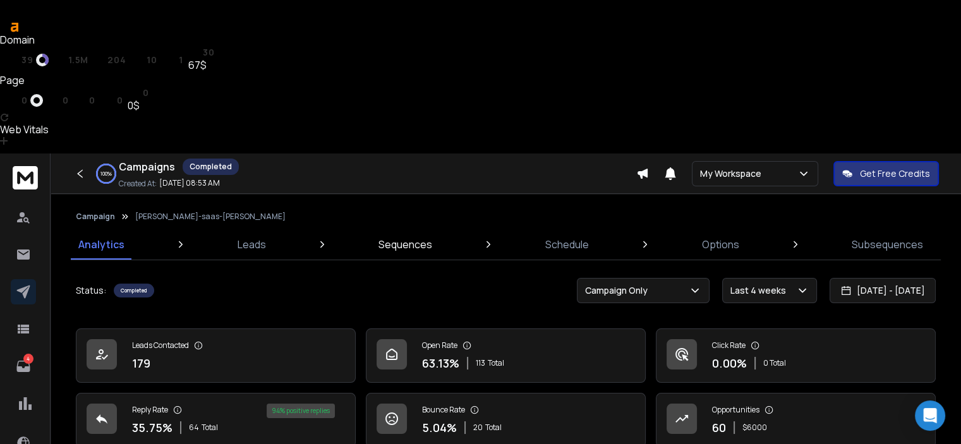
click at [417, 237] on p "Sequences" at bounding box center [405, 244] width 54 height 15
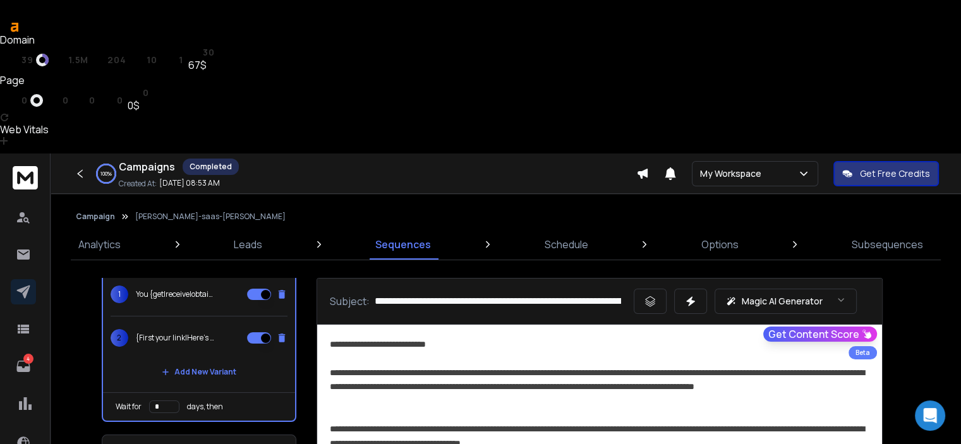
scroll to position [63, 0]
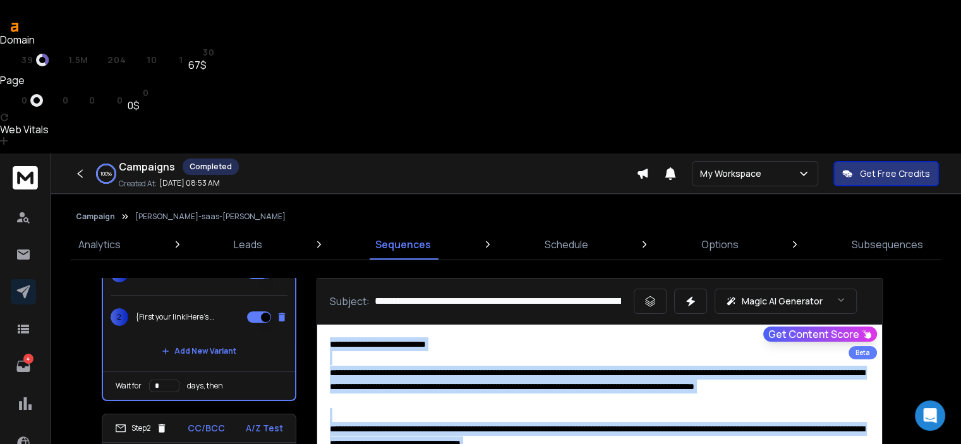
drag, startPoint x: 328, startPoint y: 212, endPoint x: 437, endPoint y: 396, distance: 214.4
copy div "**********"
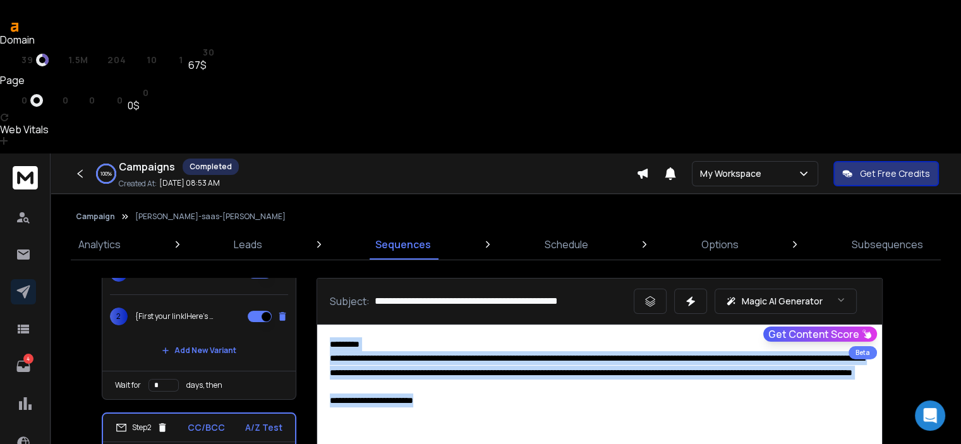
drag, startPoint x: 520, startPoint y: 296, endPoint x: 318, endPoint y: 210, distance: 219.8
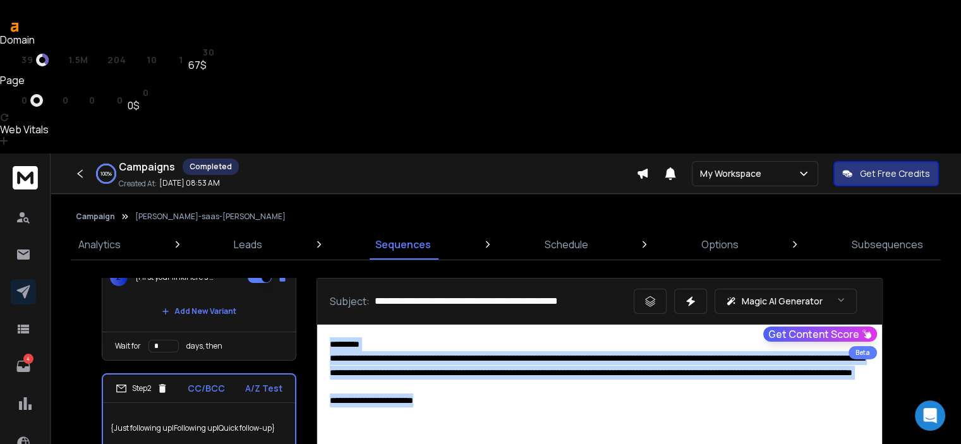
scroll to position [138, 0]
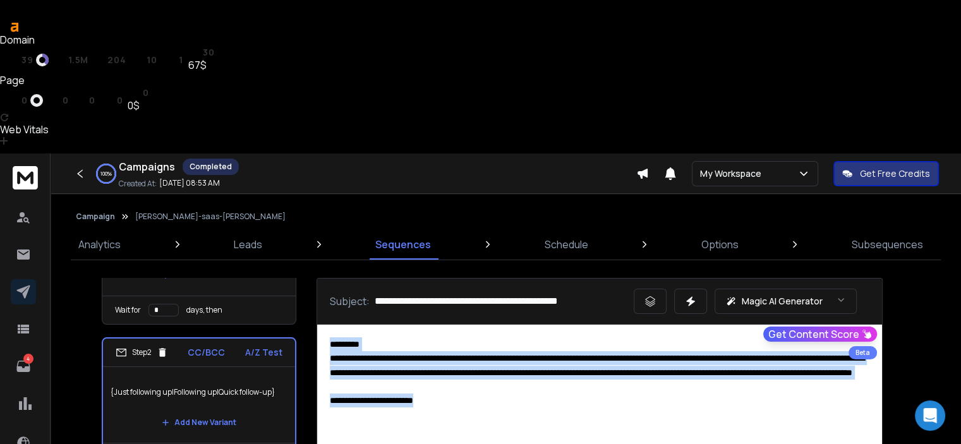
type input "**********"
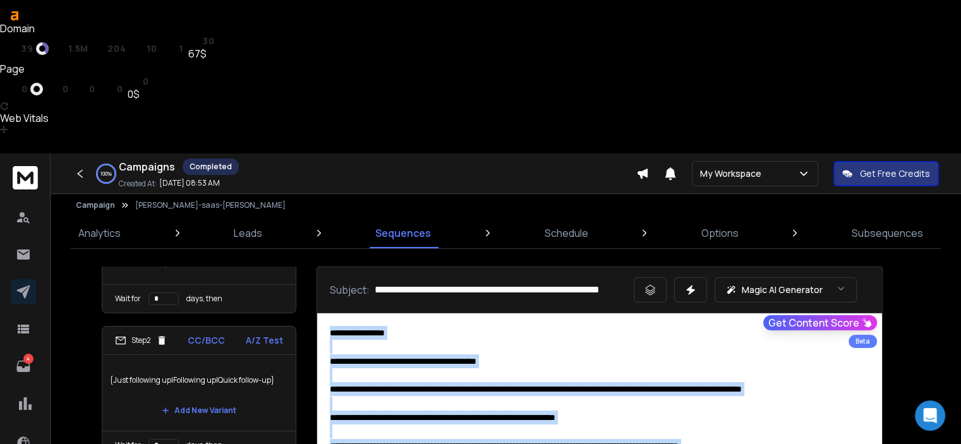
scroll to position [69, 0]
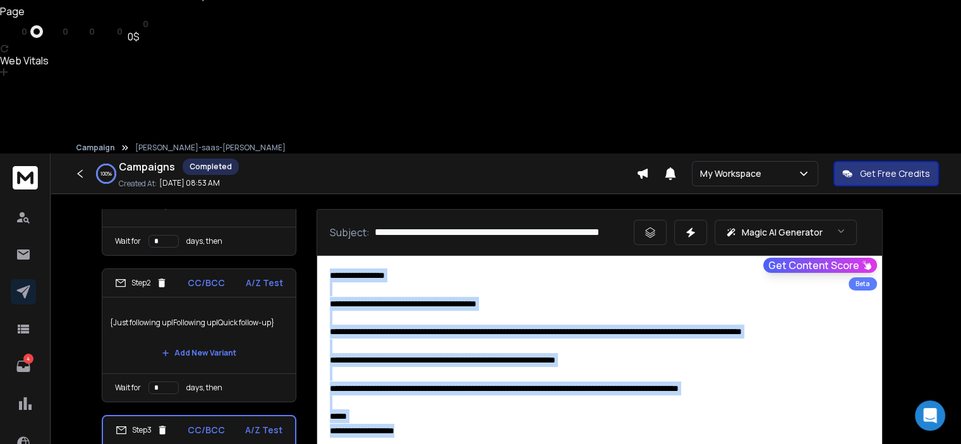
drag, startPoint x: 323, startPoint y: 210, endPoint x: 422, endPoint y: 301, distance: 134.1
click at [422, 301] on div "**********" at bounding box center [599, 388] width 565 height 265
copy div "**********"
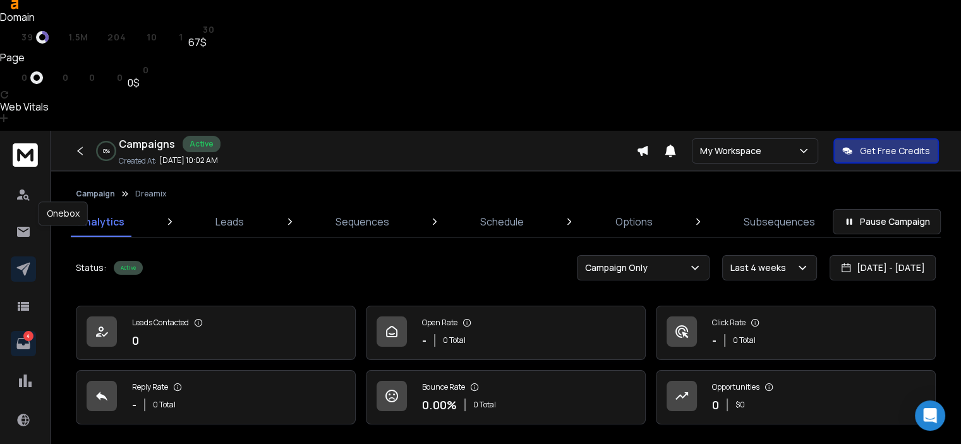
click at [27, 338] on icon at bounding box center [22, 343] width 13 height 11
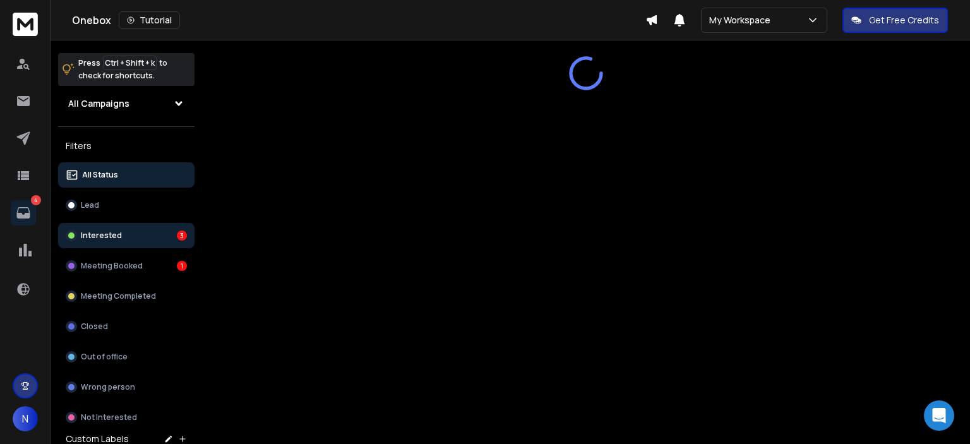
click at [87, 234] on p "Interested" at bounding box center [101, 236] width 41 height 10
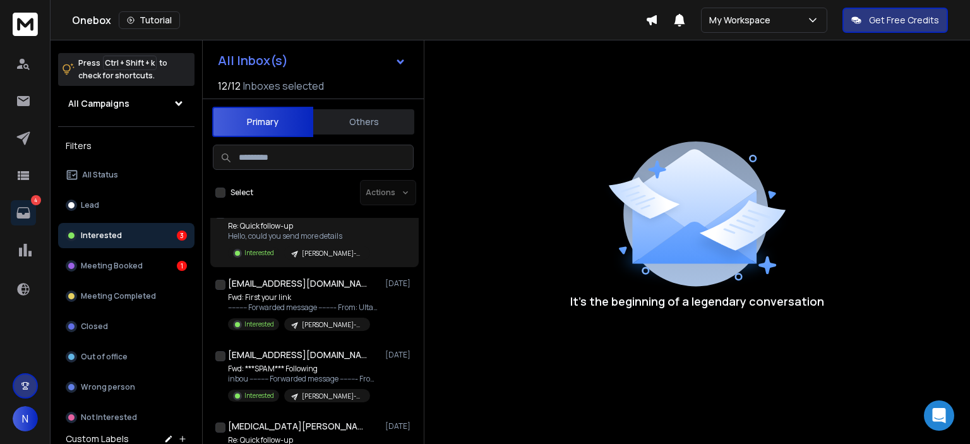
scroll to position [126, 0]
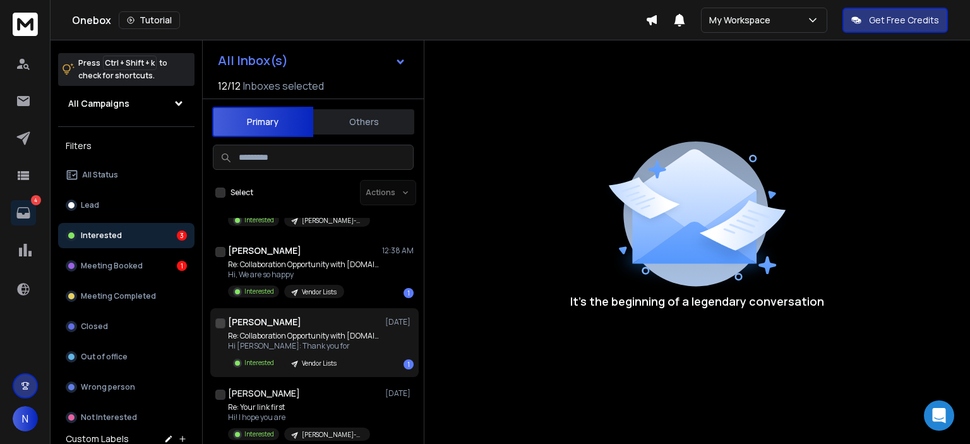
click at [260, 338] on p "Re: Collaboration Opportunity with [DOMAIN_NAME]" at bounding box center [304, 336] width 152 height 10
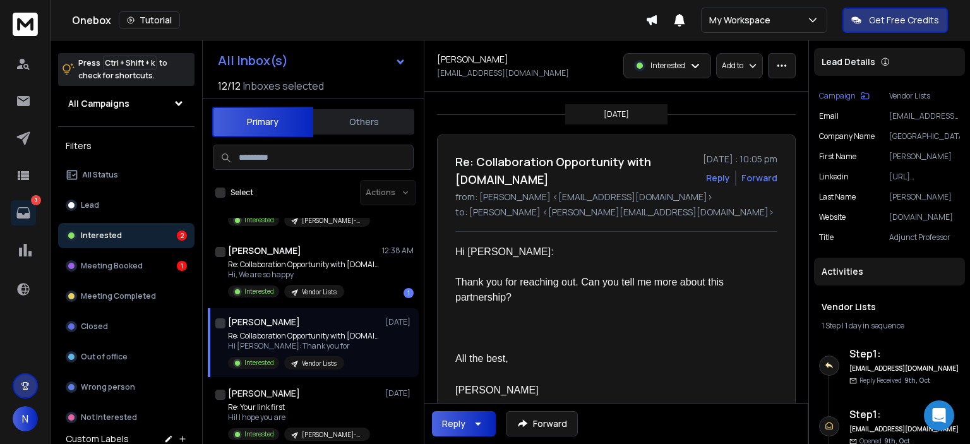
click at [219, 323] on button "button" at bounding box center [220, 323] width 10 height 10
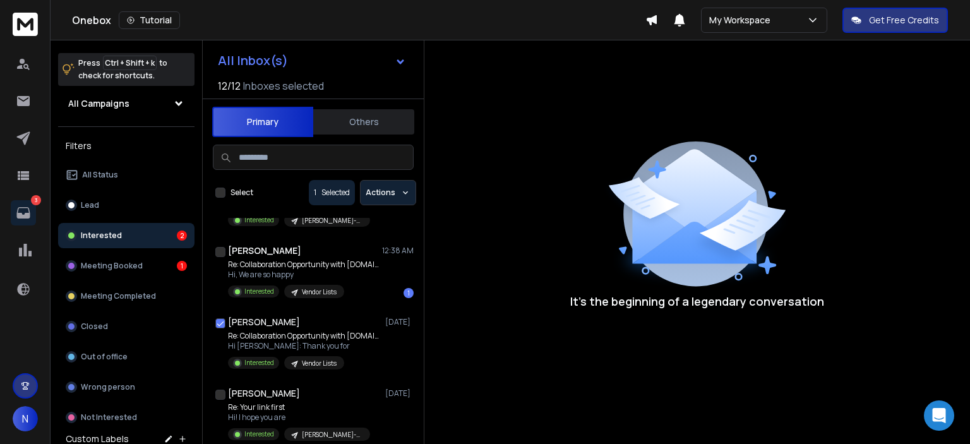
click at [403, 194] on icon "button" at bounding box center [405, 193] width 10 height 10
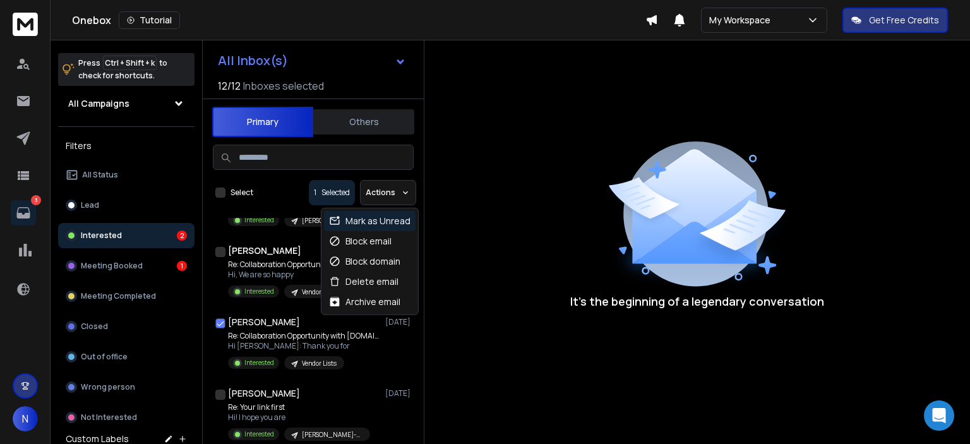
click at [367, 222] on div "Mark as Unread" at bounding box center [369, 221] width 81 height 13
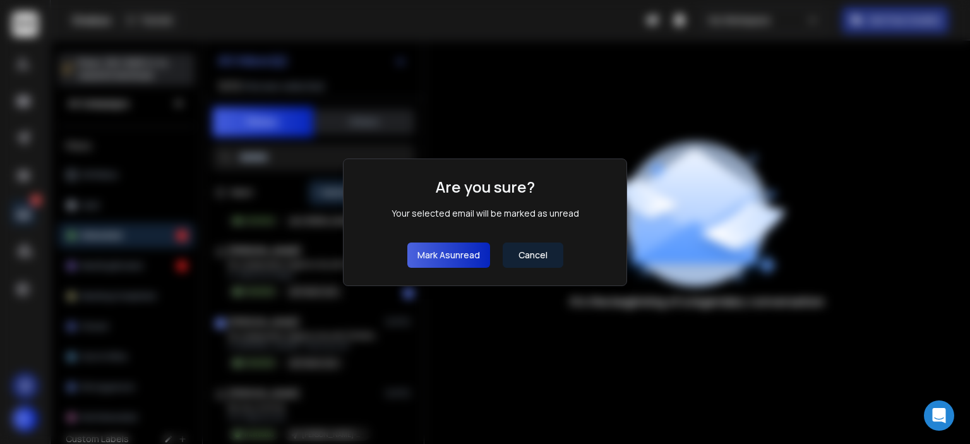
click at [459, 258] on p "Mark as unread" at bounding box center [448, 255] width 63 height 13
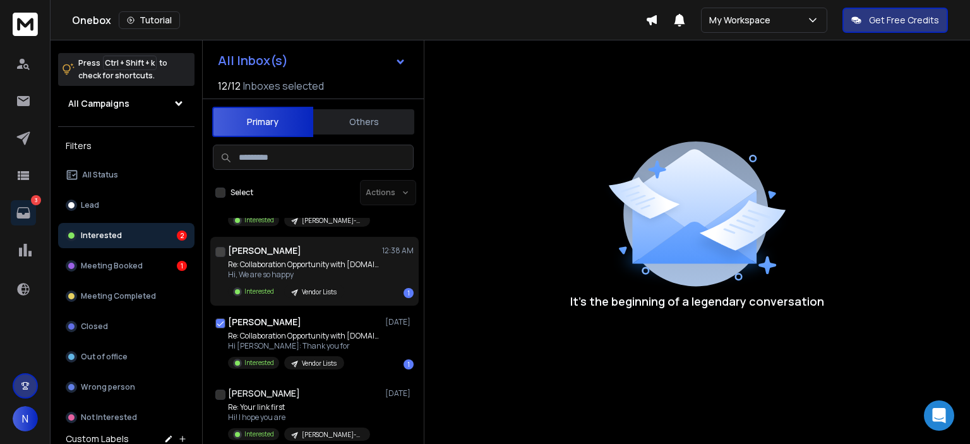
click at [304, 259] on div "Mathieu Picard 12:38 AM Re: Collaboration Opportunity with sell-saas.com Hi, We…" at bounding box center [321, 271] width 186 height 54
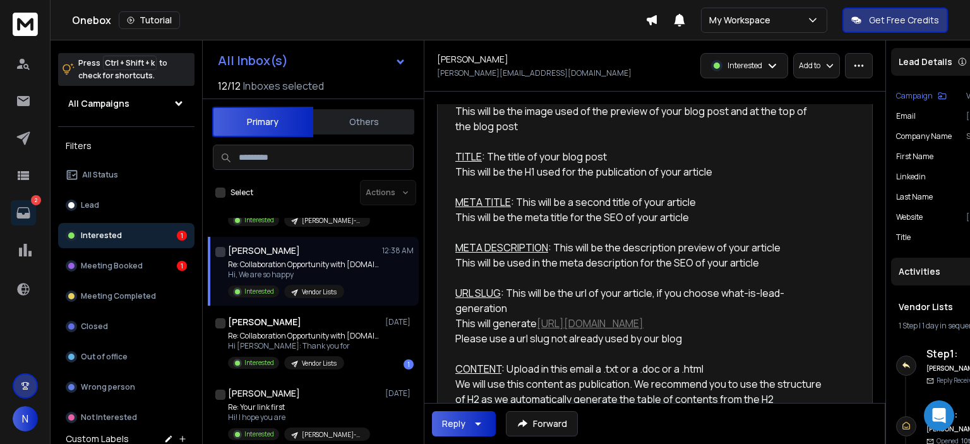
scroll to position [442, 0]
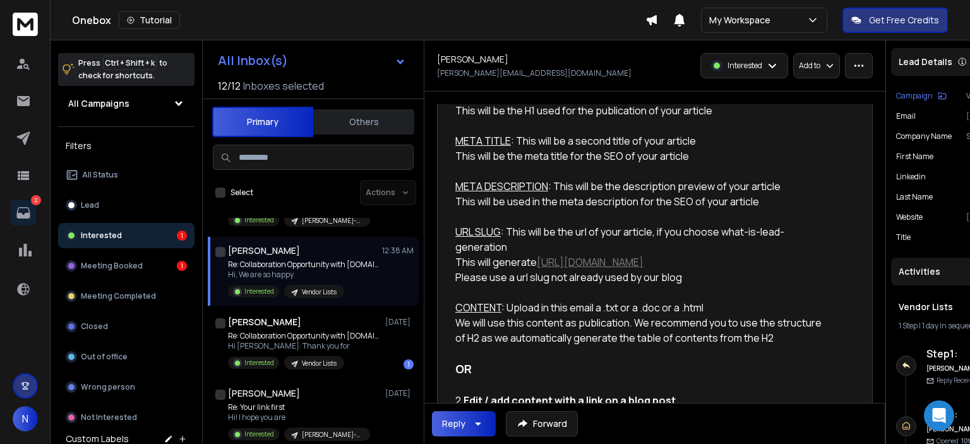
click at [644, 268] on link "https://sell-saas.com/what-is-lead-generation" at bounding box center [590, 262] width 107 height 14
click at [543, 422] on button "Forward" at bounding box center [542, 423] width 72 height 25
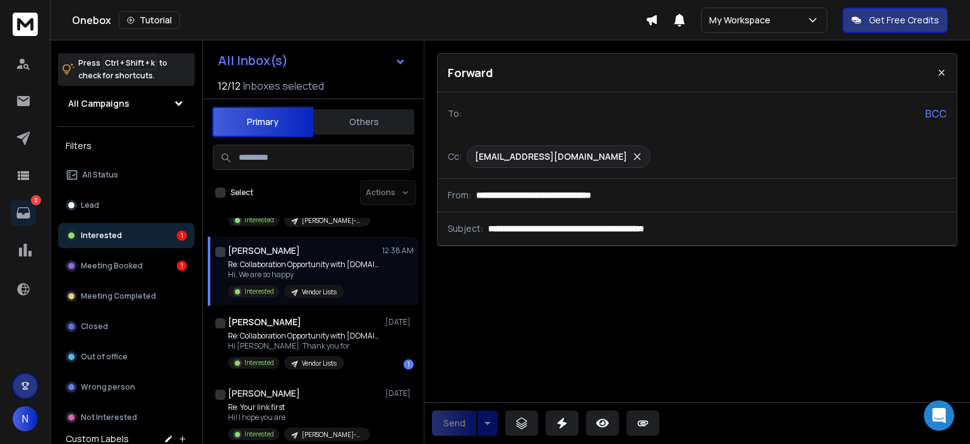
scroll to position [0, 0]
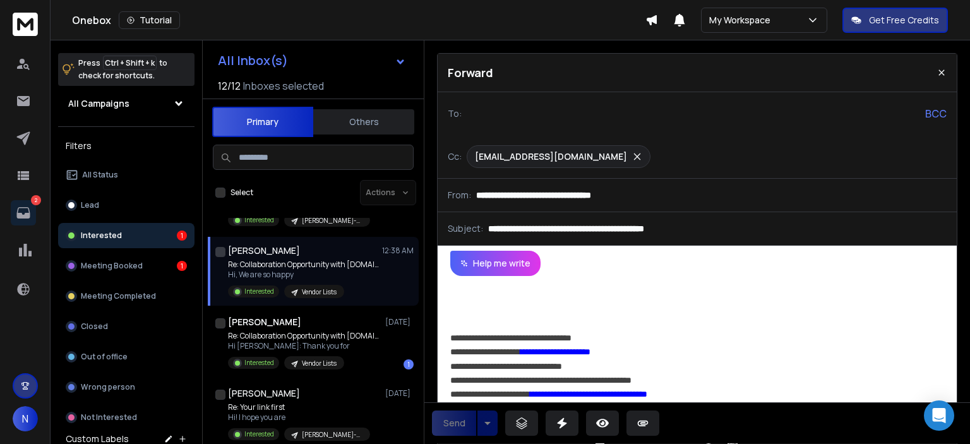
drag, startPoint x: 502, startPoint y: 111, endPoint x: 503, endPoint y: 120, distance: 8.9
click at [503, 111] on input at bounding box center [511, 113] width 88 height 23
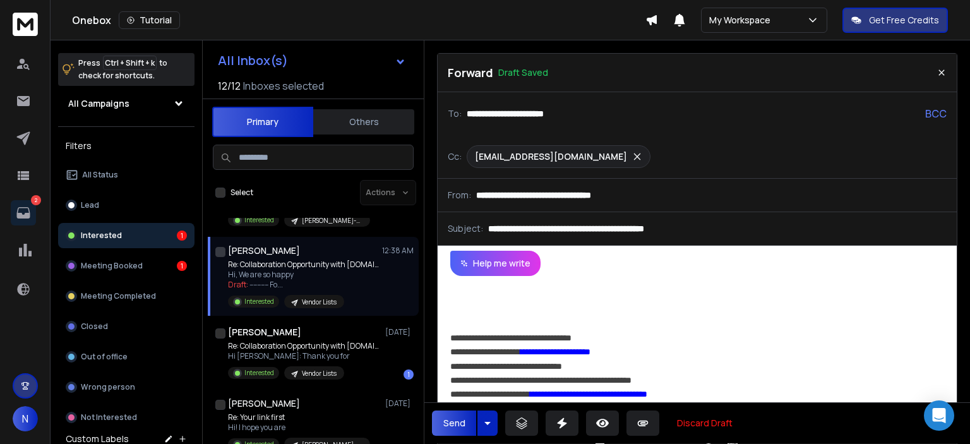
scroll to position [0, 6]
type input "**********"
click at [451, 429] on button "Send" at bounding box center [454, 423] width 44 height 25
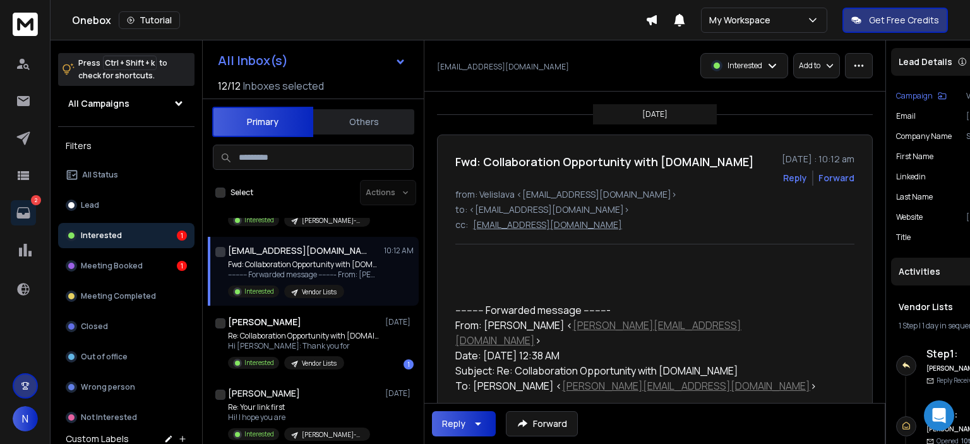
click at [775, 65] on icon at bounding box center [772, 66] width 10 height 10
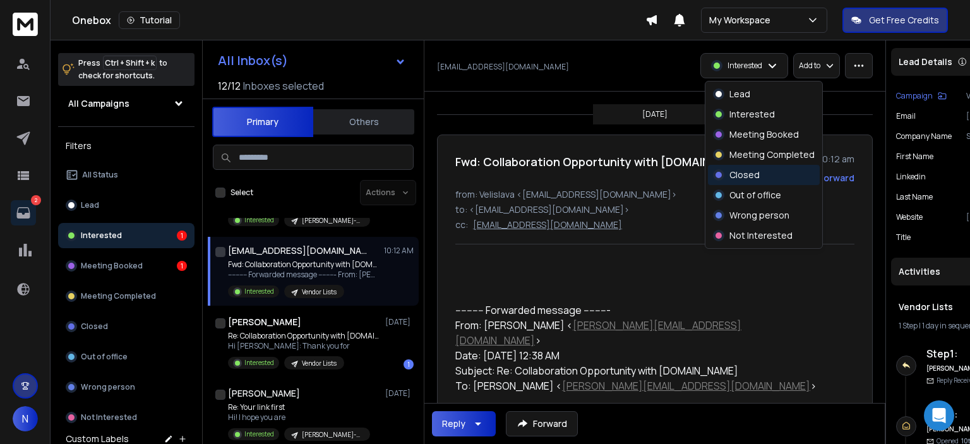
click at [743, 176] on p "Closed" at bounding box center [744, 175] width 30 height 13
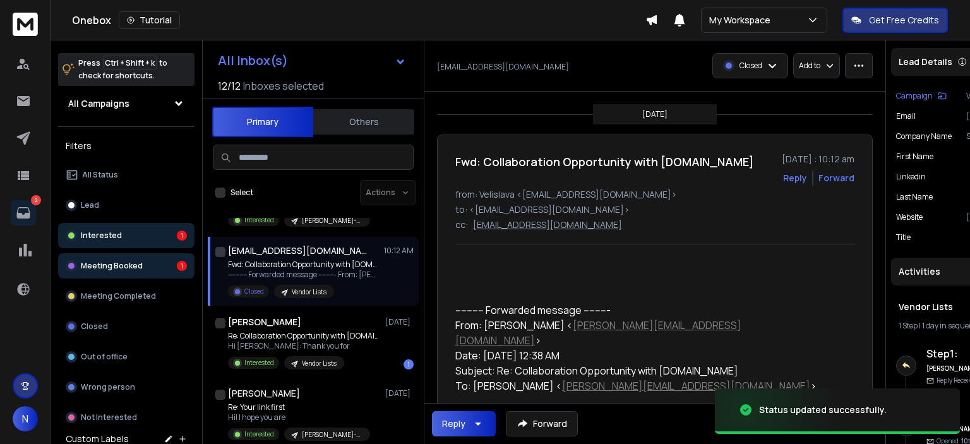
click at [106, 267] on p "Meeting Booked" at bounding box center [112, 266] width 62 height 10
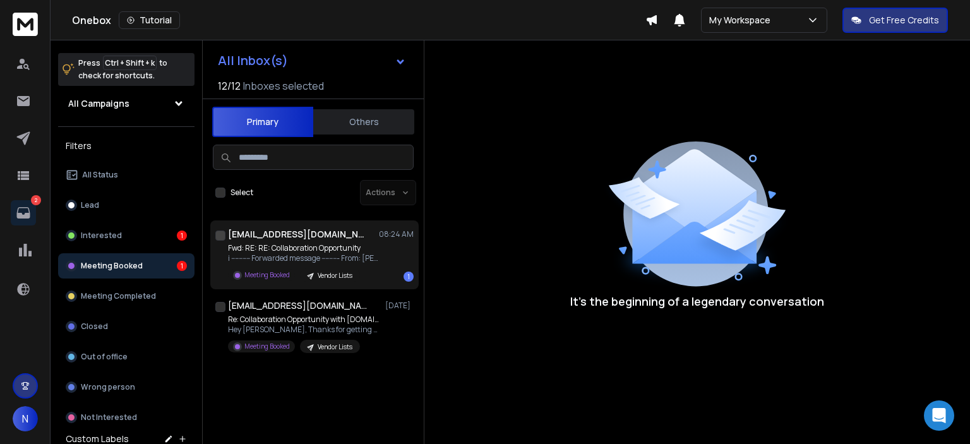
click at [294, 241] on div "ibbacklinksteam@gmail.com 08:24 AM Fwd: RE: RE: Collaboration Opportunity i ---…" at bounding box center [321, 255] width 186 height 54
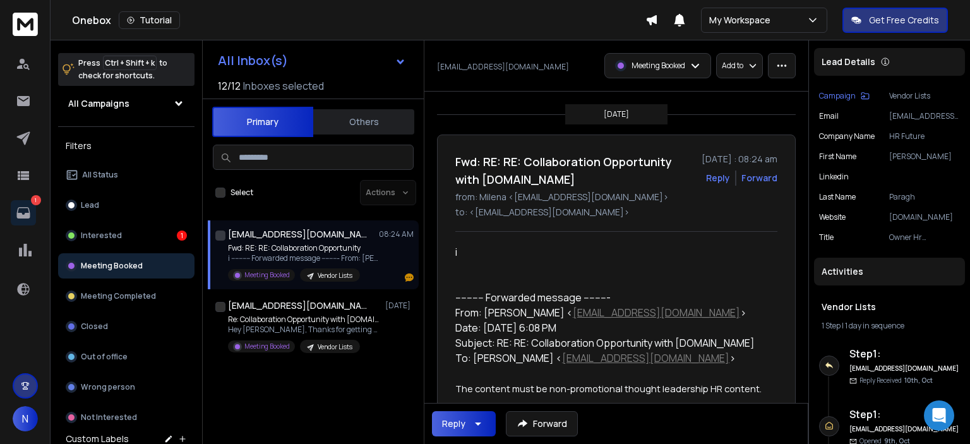
click at [537, 263] on div at bounding box center [611, 267] width 312 height 15
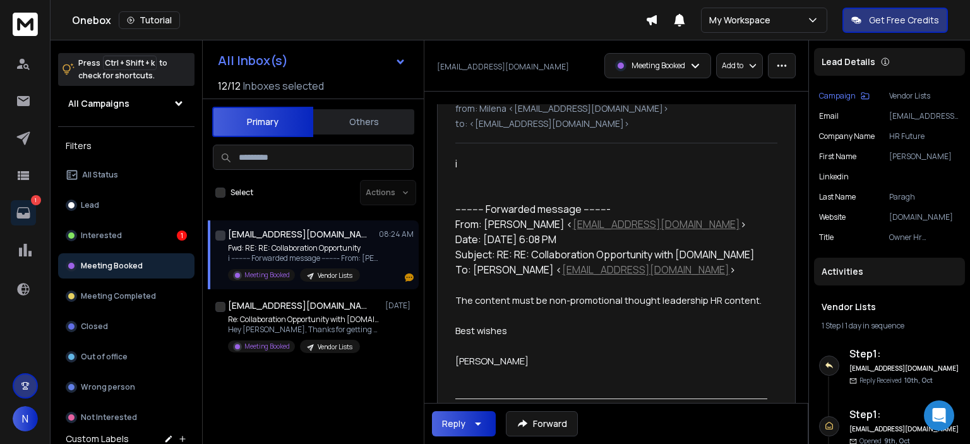
scroll to position [126, 0]
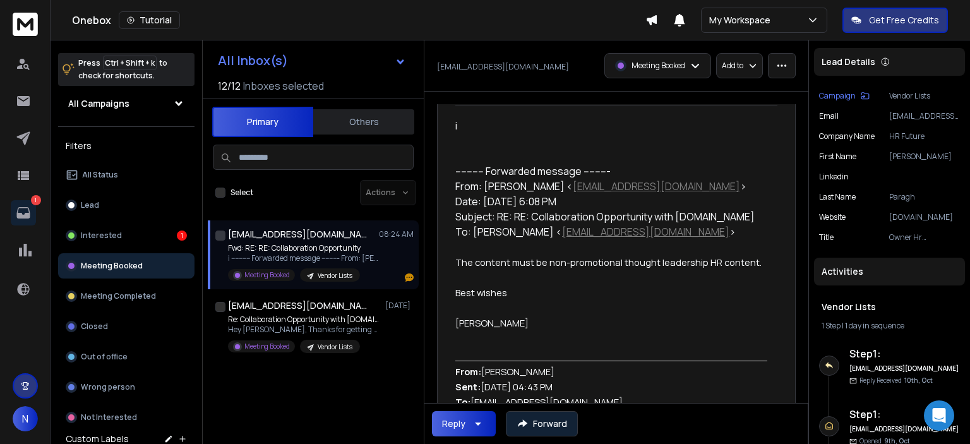
click at [538, 425] on button "Forward" at bounding box center [542, 423] width 72 height 25
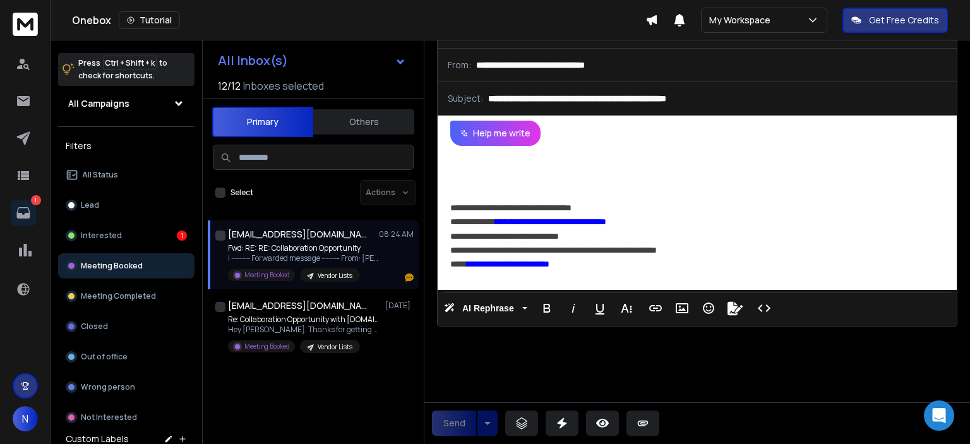
scroll to position [0, 0]
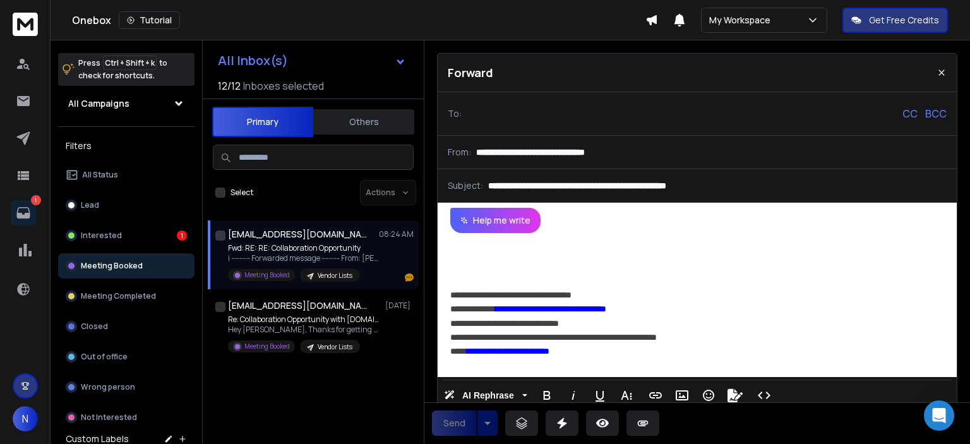
click at [481, 116] on input at bounding box center [511, 113] width 88 height 23
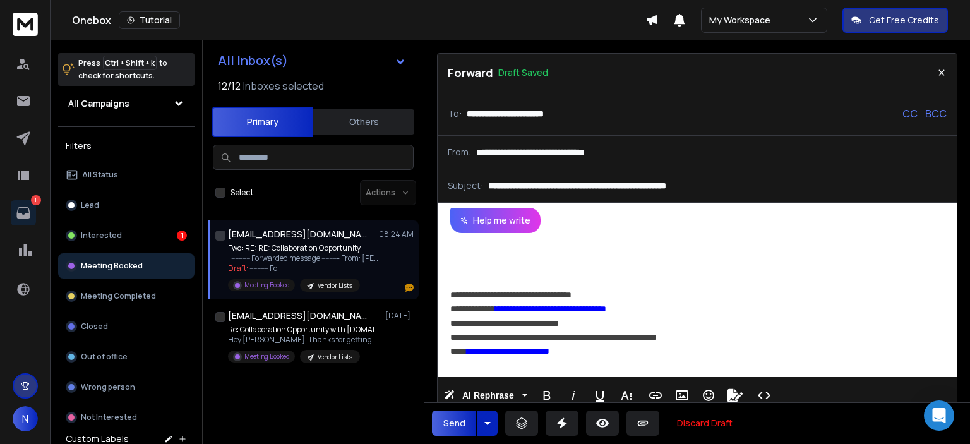
scroll to position [0, 6]
type input "**********"
click at [452, 423] on button "Send" at bounding box center [454, 423] width 44 height 25
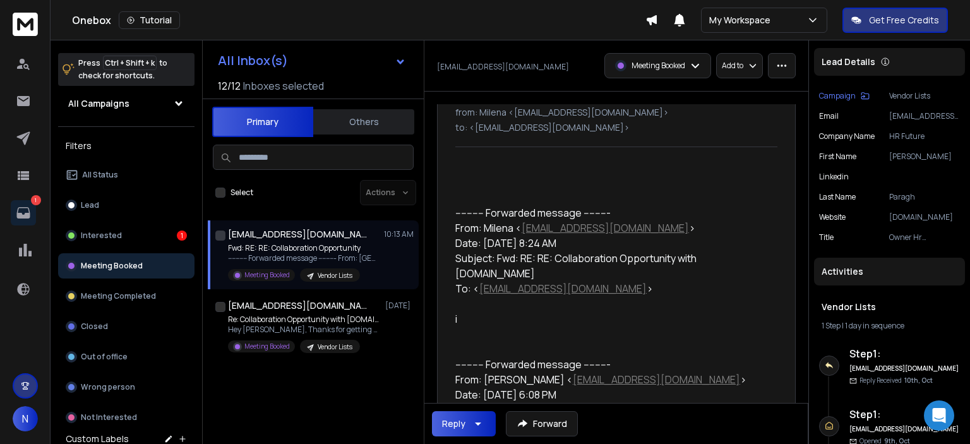
scroll to position [63, 0]
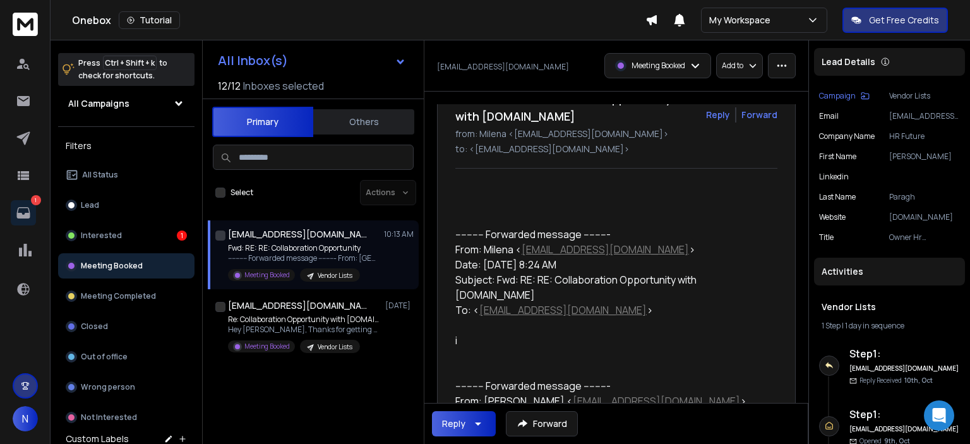
click at [216, 234] on button "button" at bounding box center [220, 236] width 10 height 10
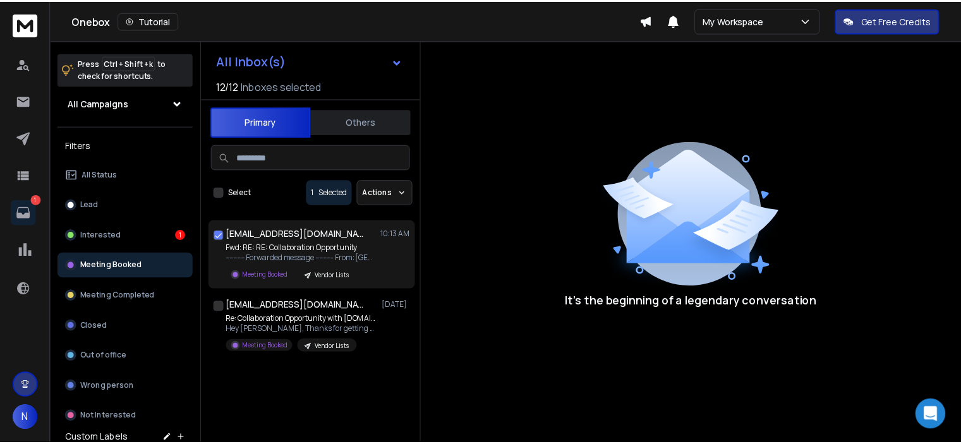
scroll to position [0, 0]
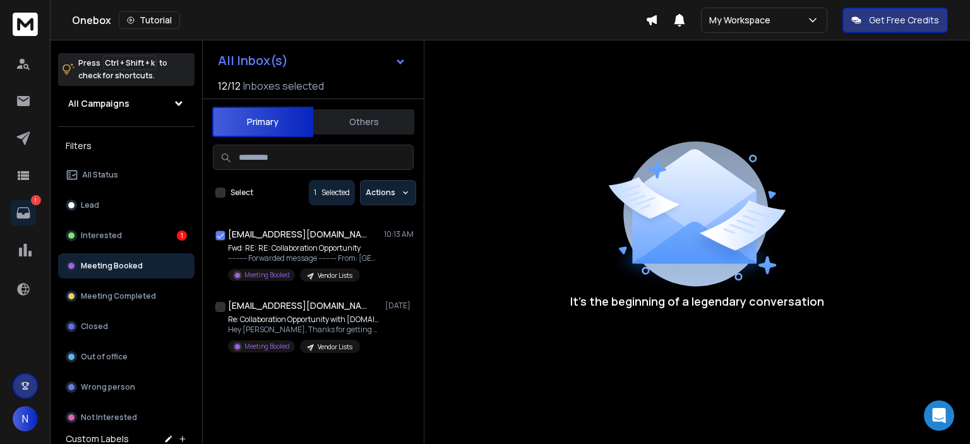
click at [390, 188] on p "Actions" at bounding box center [381, 193] width 30 height 10
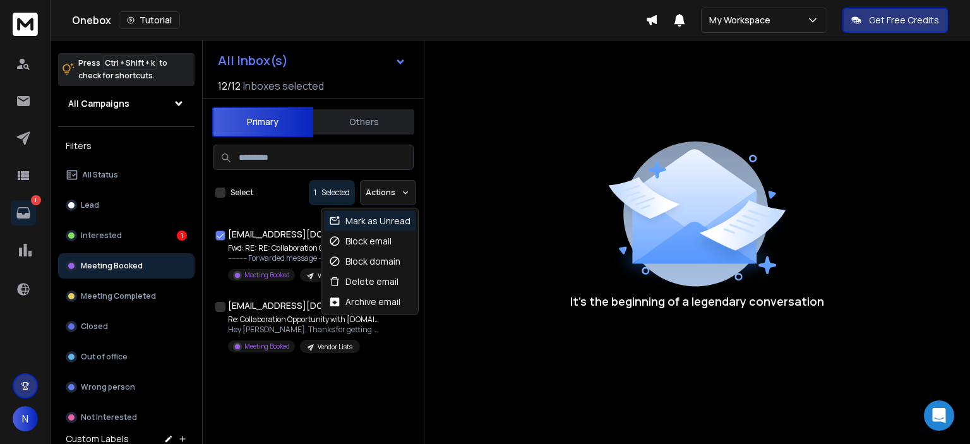
click at [371, 217] on div "Mark as Unread" at bounding box center [369, 221] width 81 height 13
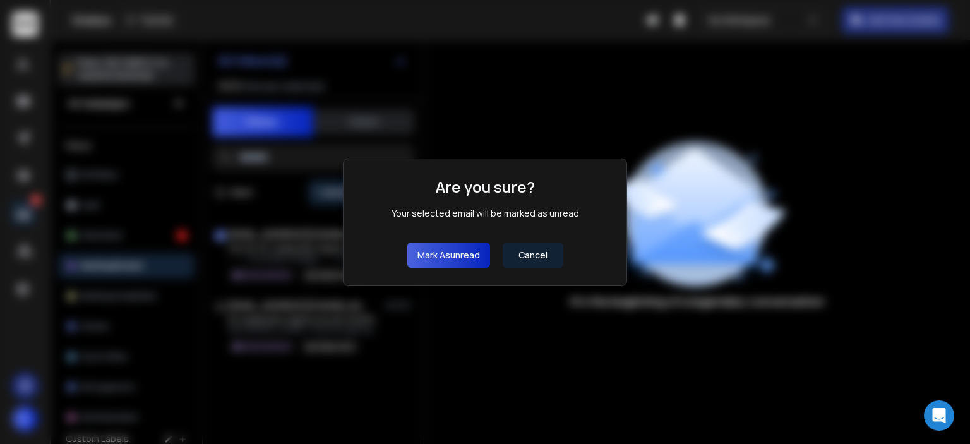
click at [440, 259] on p "Mark as unread" at bounding box center [448, 255] width 63 height 13
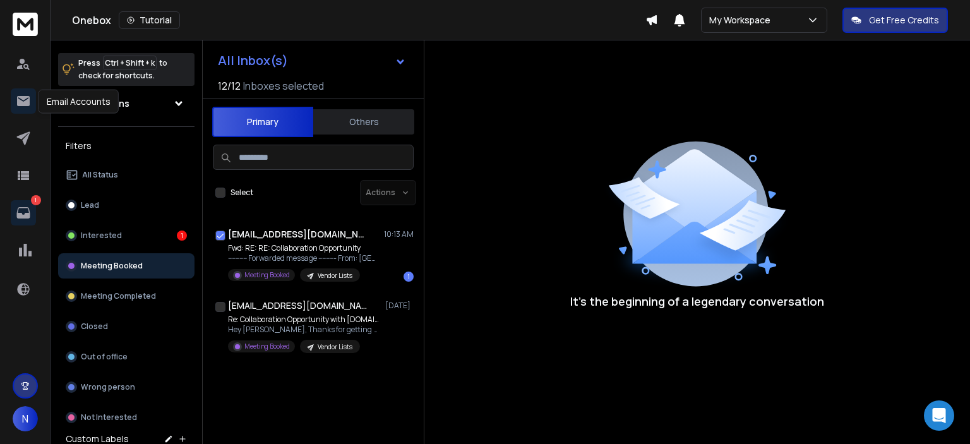
click at [18, 107] on icon at bounding box center [23, 100] width 15 height 15
